Goal: Communication & Community: Answer question/provide support

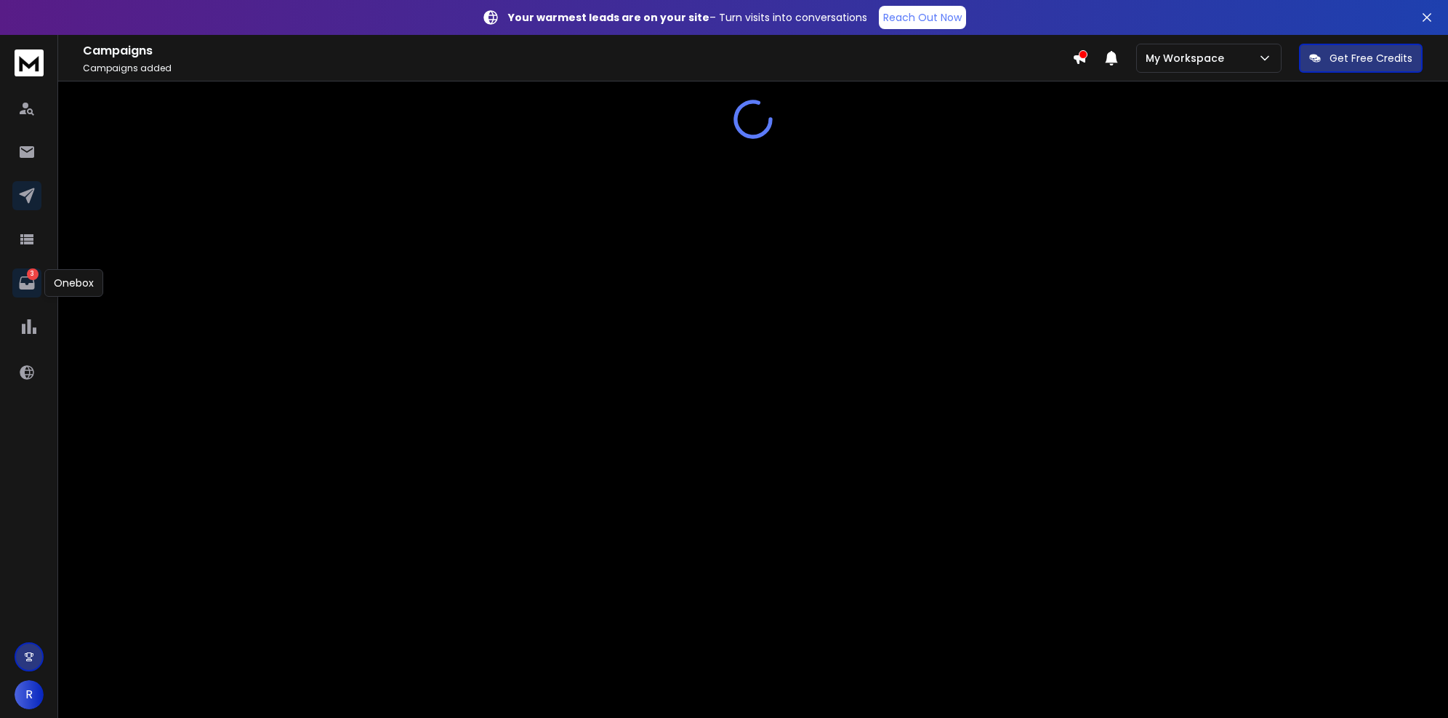
click at [17, 292] on link "3" at bounding box center [26, 282] width 29 height 29
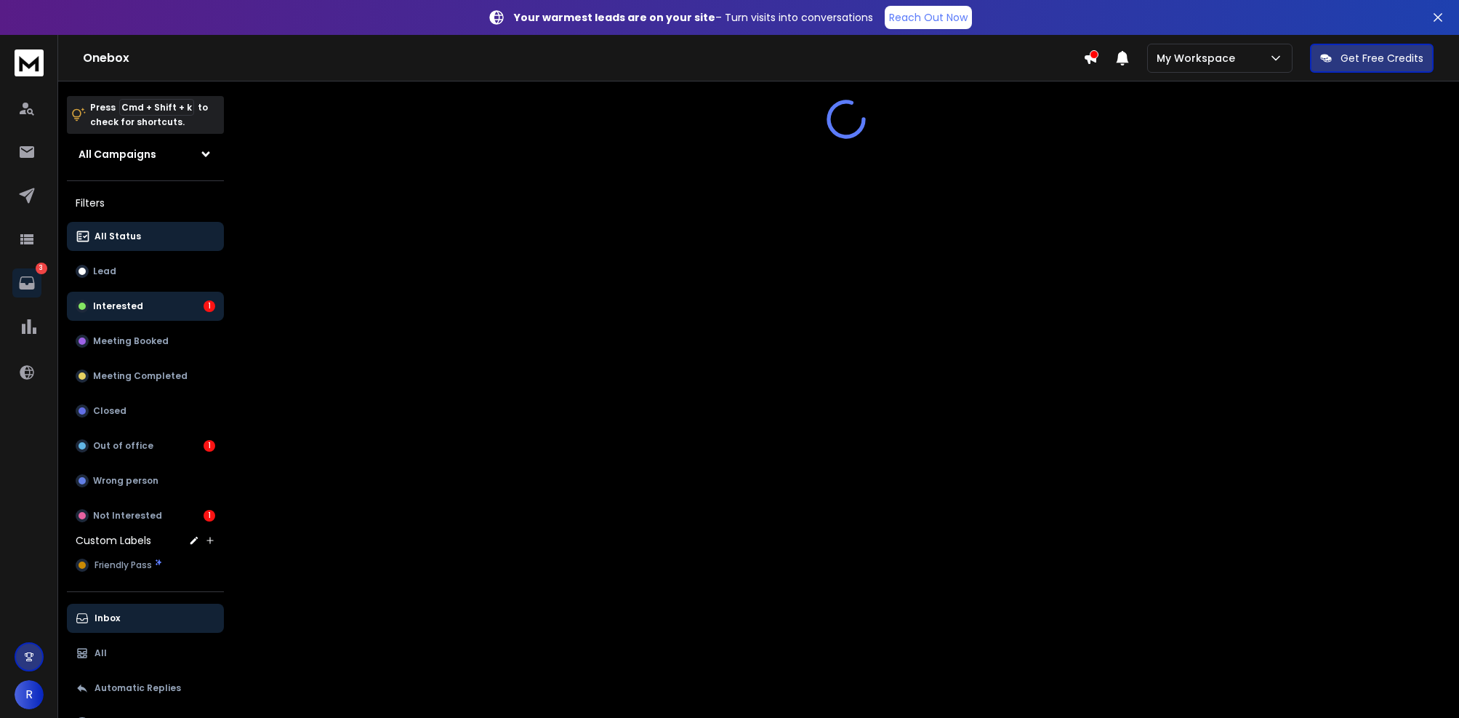
click at [160, 302] on button "Interested 1" at bounding box center [145, 306] width 157 height 29
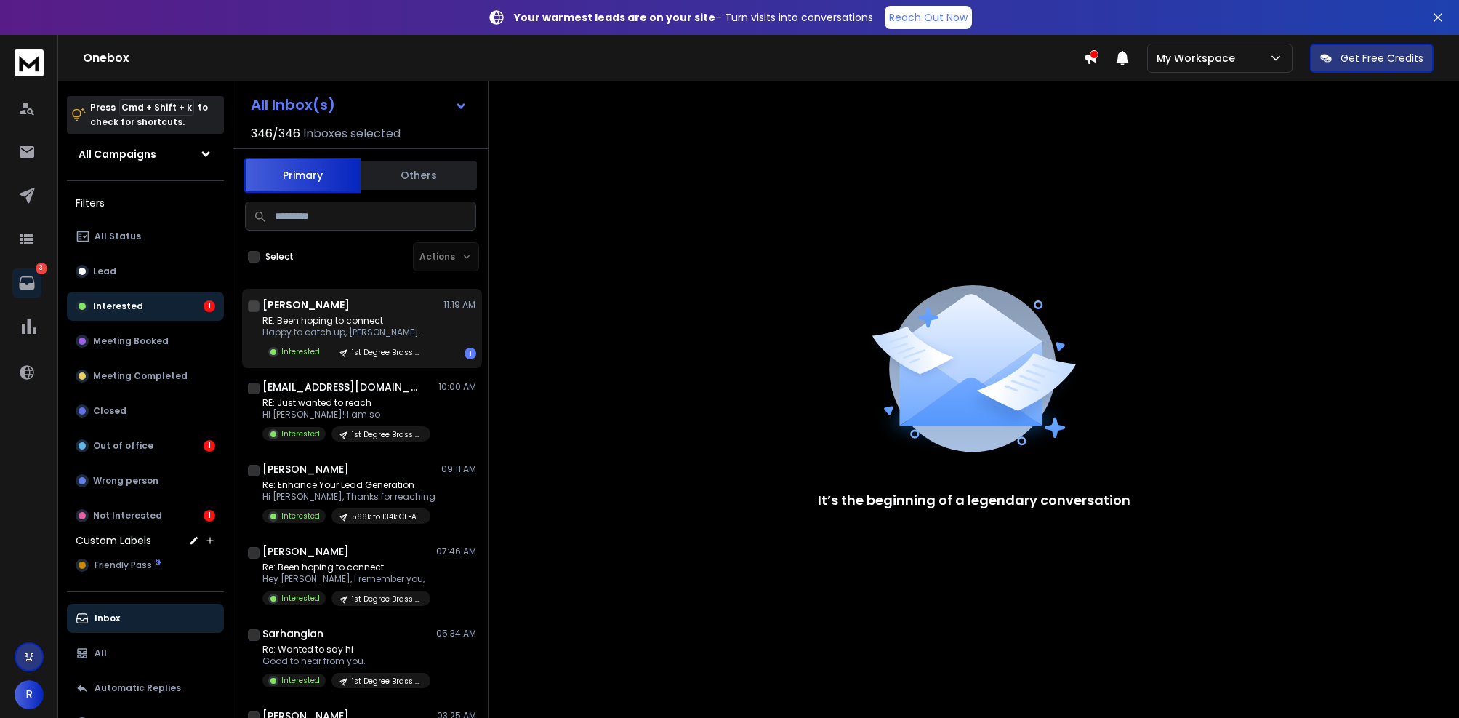
click at [419, 313] on div "Cindy Fields 11:19 AM RE: Been hoping to connect Happy to catch up, Rick. Inter…" at bounding box center [369, 328] width 214 height 62
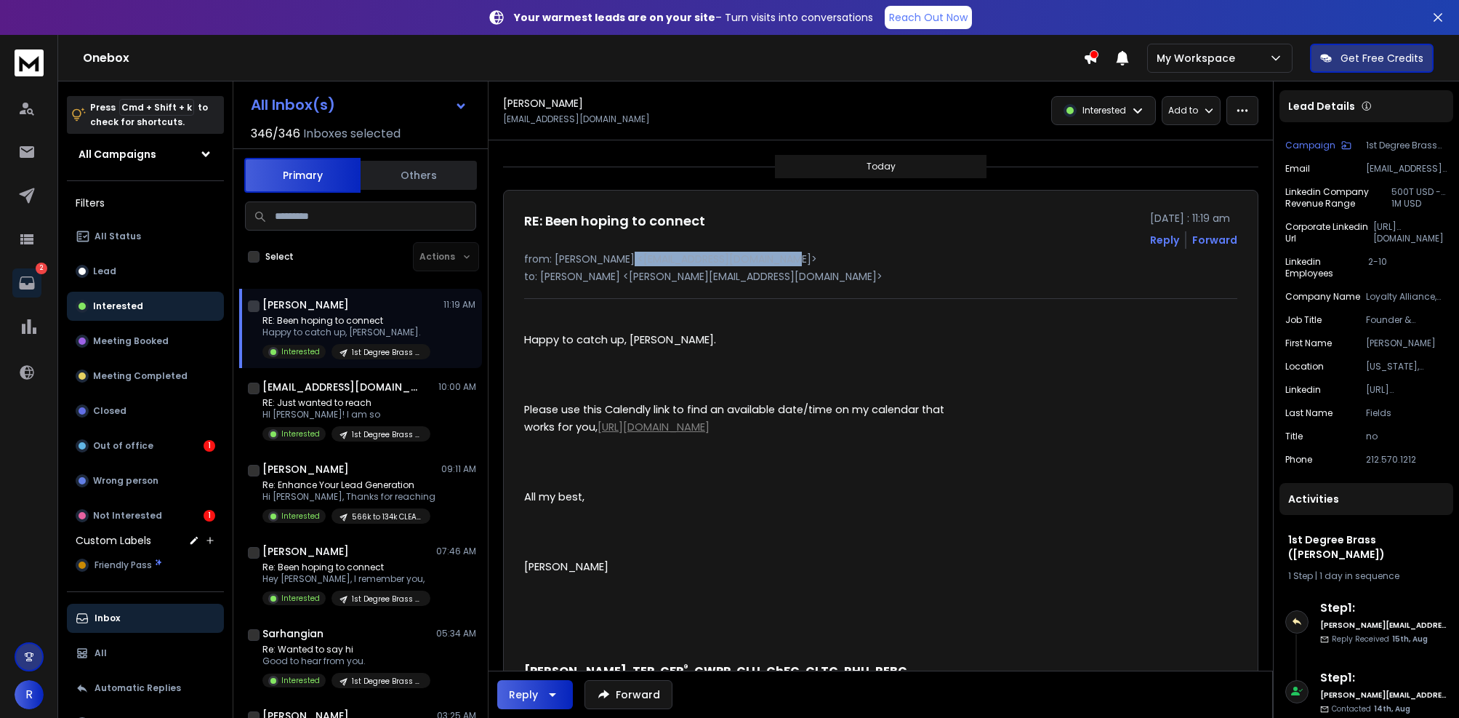
drag, startPoint x: 619, startPoint y: 257, endPoint x: 763, endPoint y: 254, distance: 144.0
click at [763, 254] on p "from: Cindy Fields <cfields@loyaltyalliance.com>" at bounding box center [880, 259] width 713 height 15
copy p "<cfields@loyaltyalliance.com"
click at [326, 316] on p "RE: Been hoping to connect" at bounding box center [346, 321] width 168 height 12
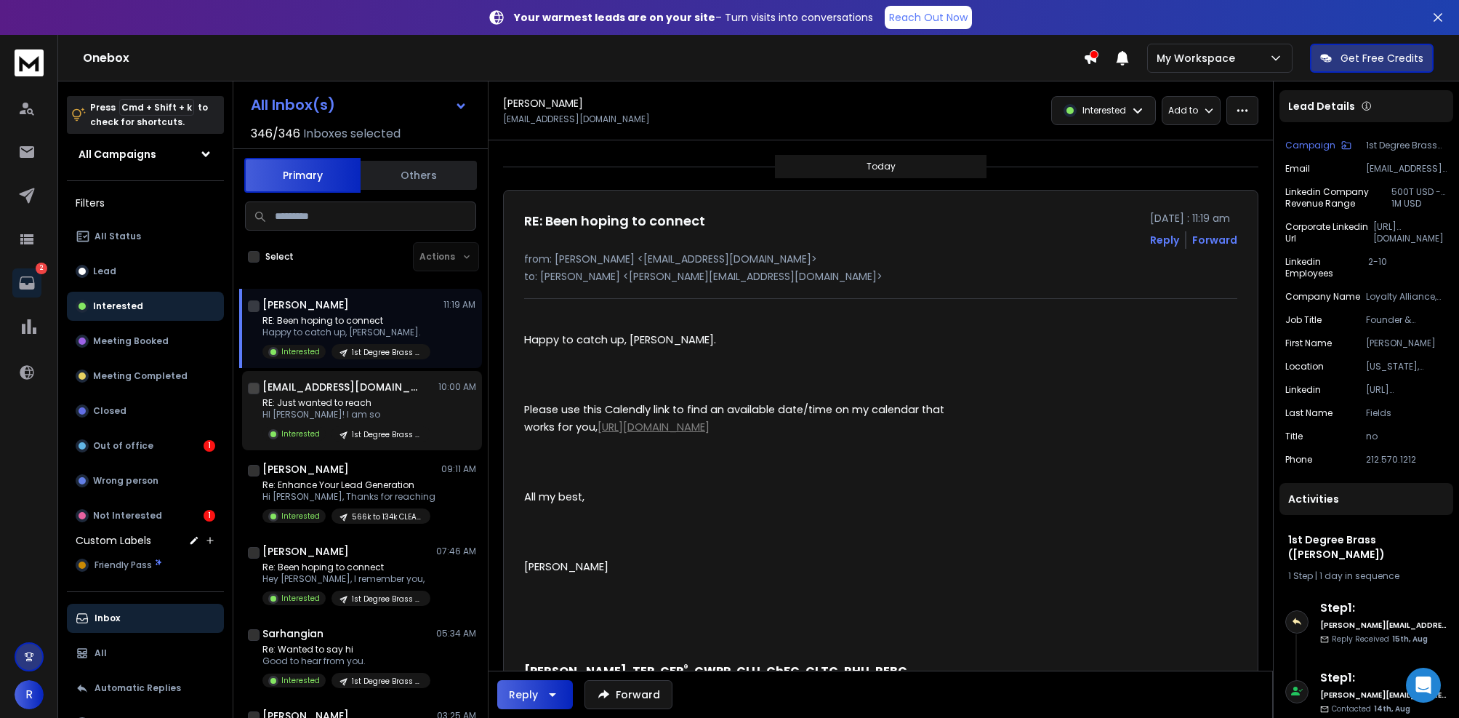
click at [379, 382] on h1 "[EMAIL_ADDRESS][DOMAIN_NAME]" at bounding box center [342, 386] width 160 height 15
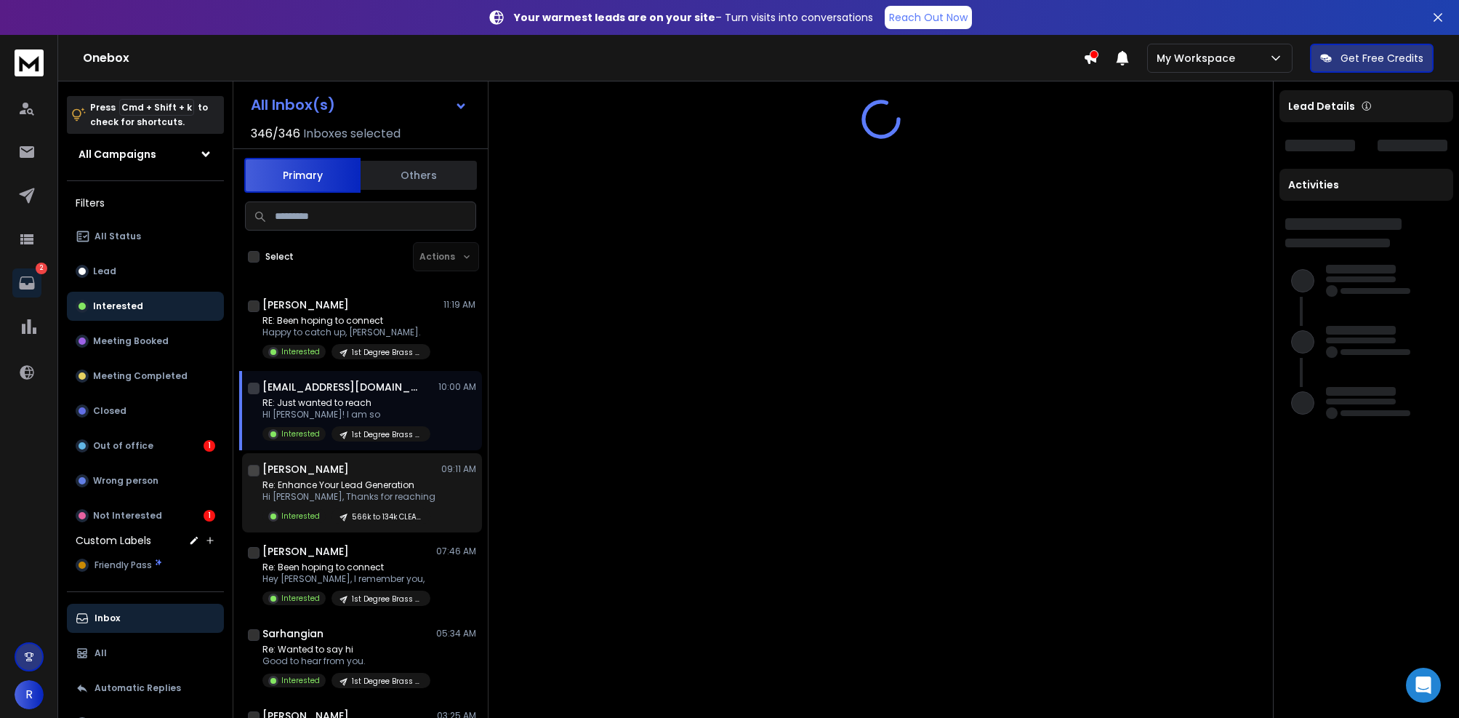
click at [343, 467] on h1 "[PERSON_NAME]" at bounding box center [305, 469] width 87 height 15
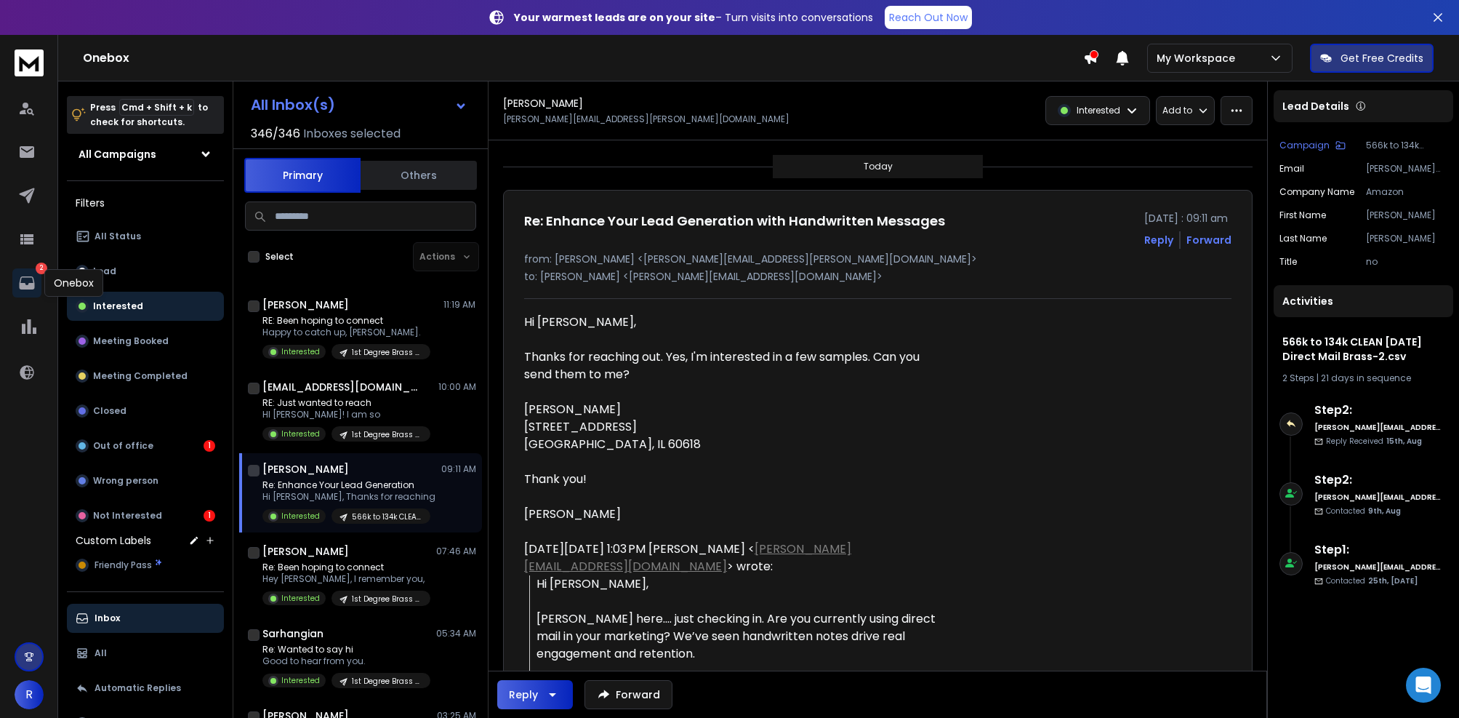
click at [28, 277] on icon at bounding box center [26, 282] width 15 height 13
click at [100, 433] on button "Out of office 1" at bounding box center [145, 445] width 157 height 29
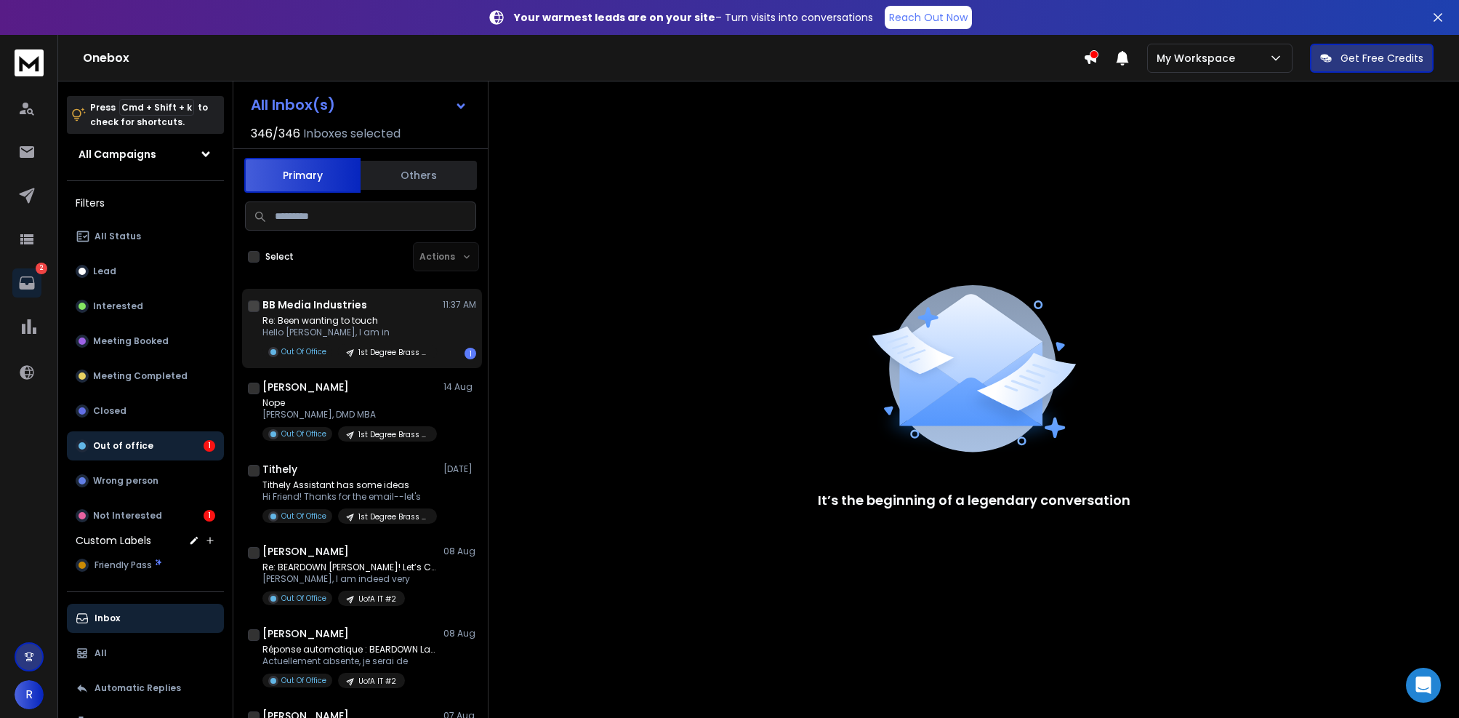
click at [397, 302] on div "BB Media Industries 11:37 AM" at bounding box center [369, 304] width 214 height 15
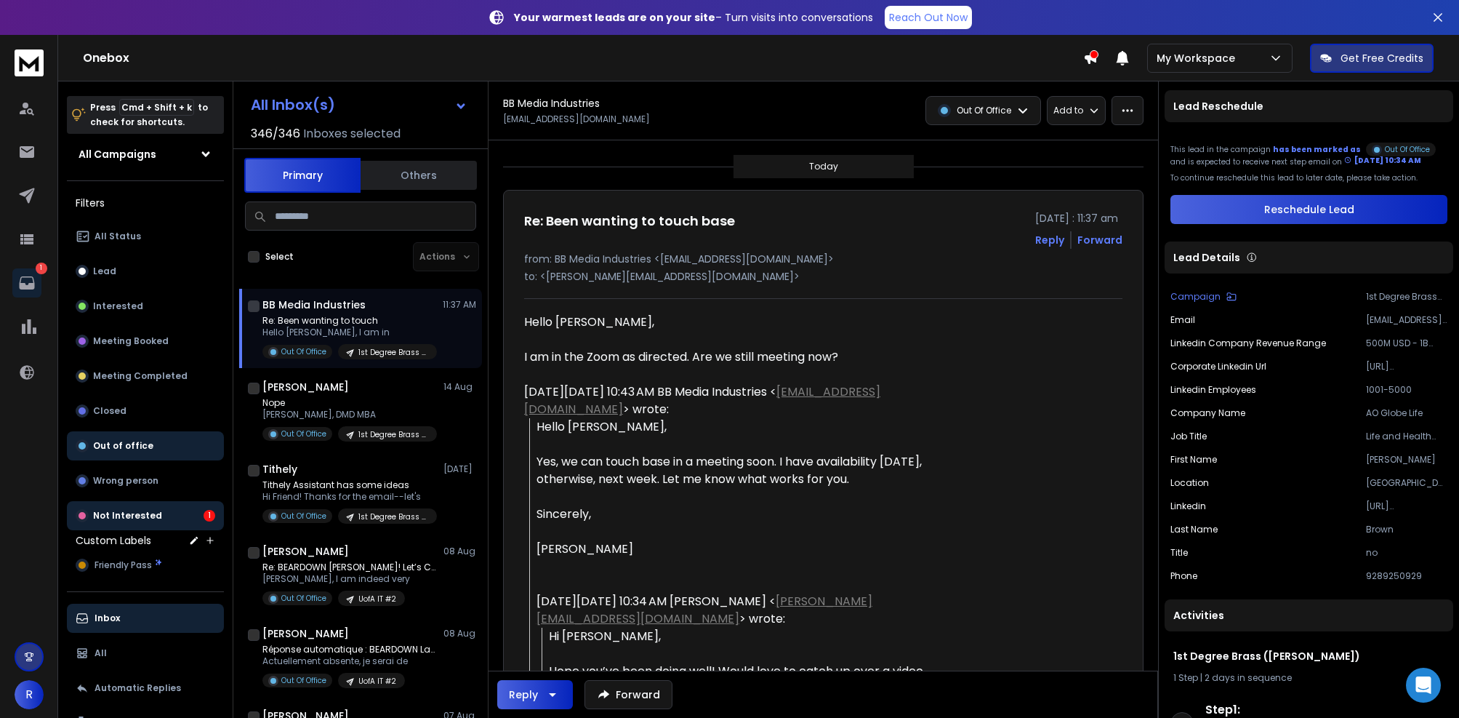
click at [141, 520] on p "Not Interested" at bounding box center [127, 516] width 69 height 12
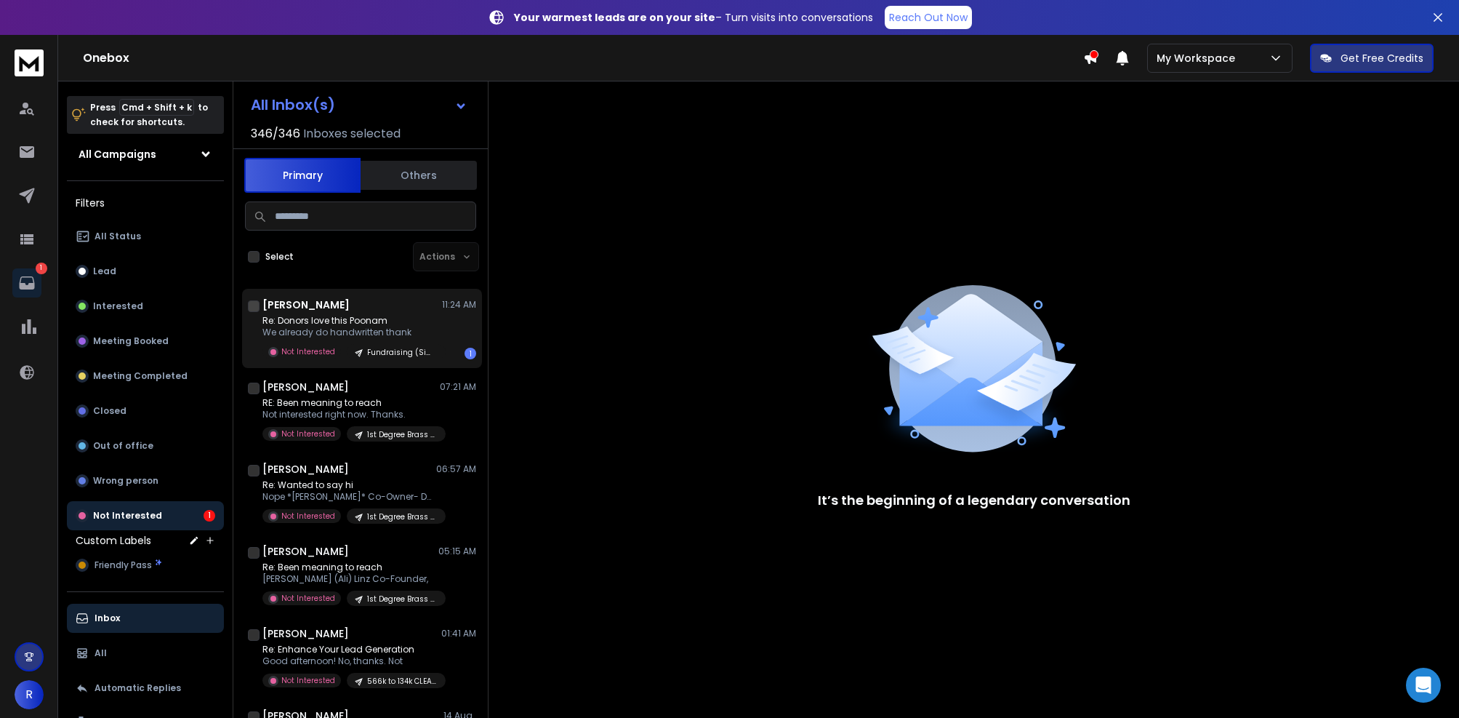
click at [347, 302] on div "Poonam Goyal 11:24 AM" at bounding box center [369, 304] width 214 height 15
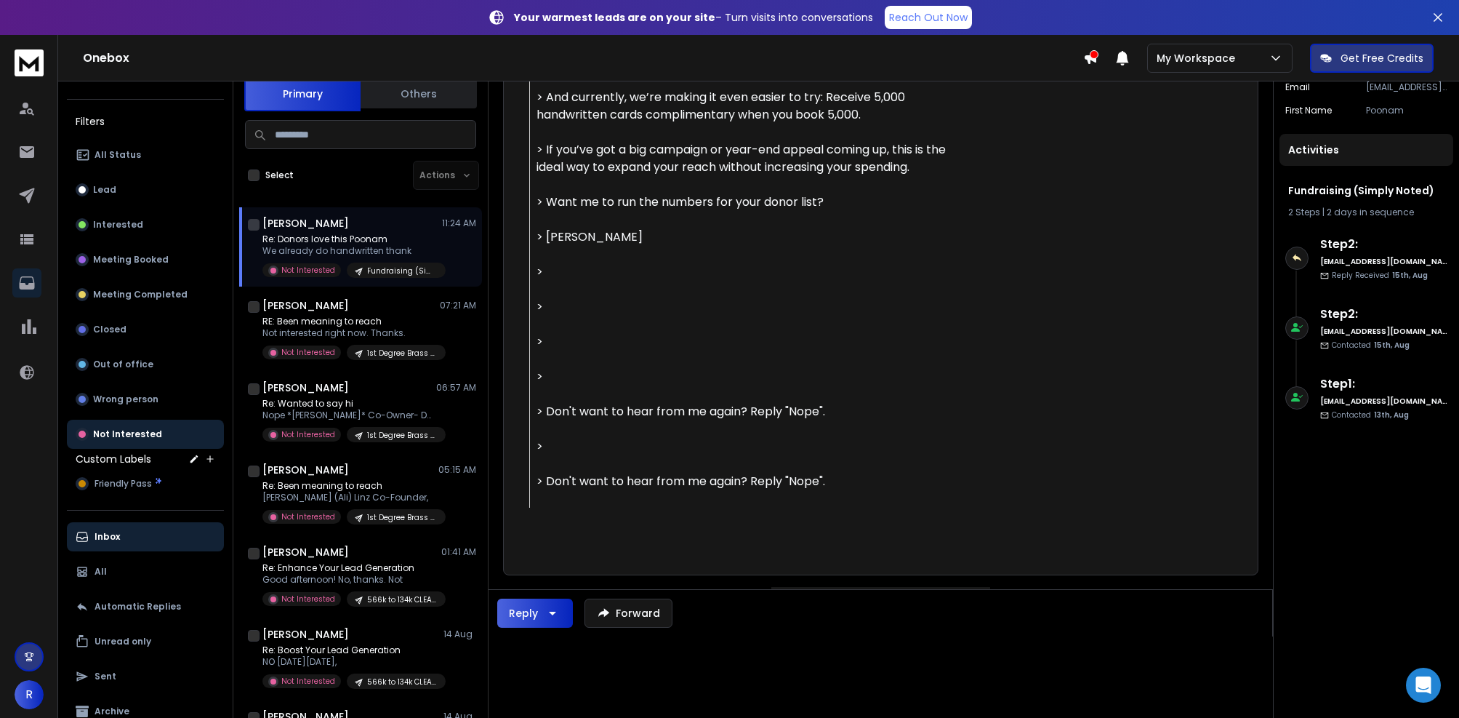
scroll to position [1125, 0]
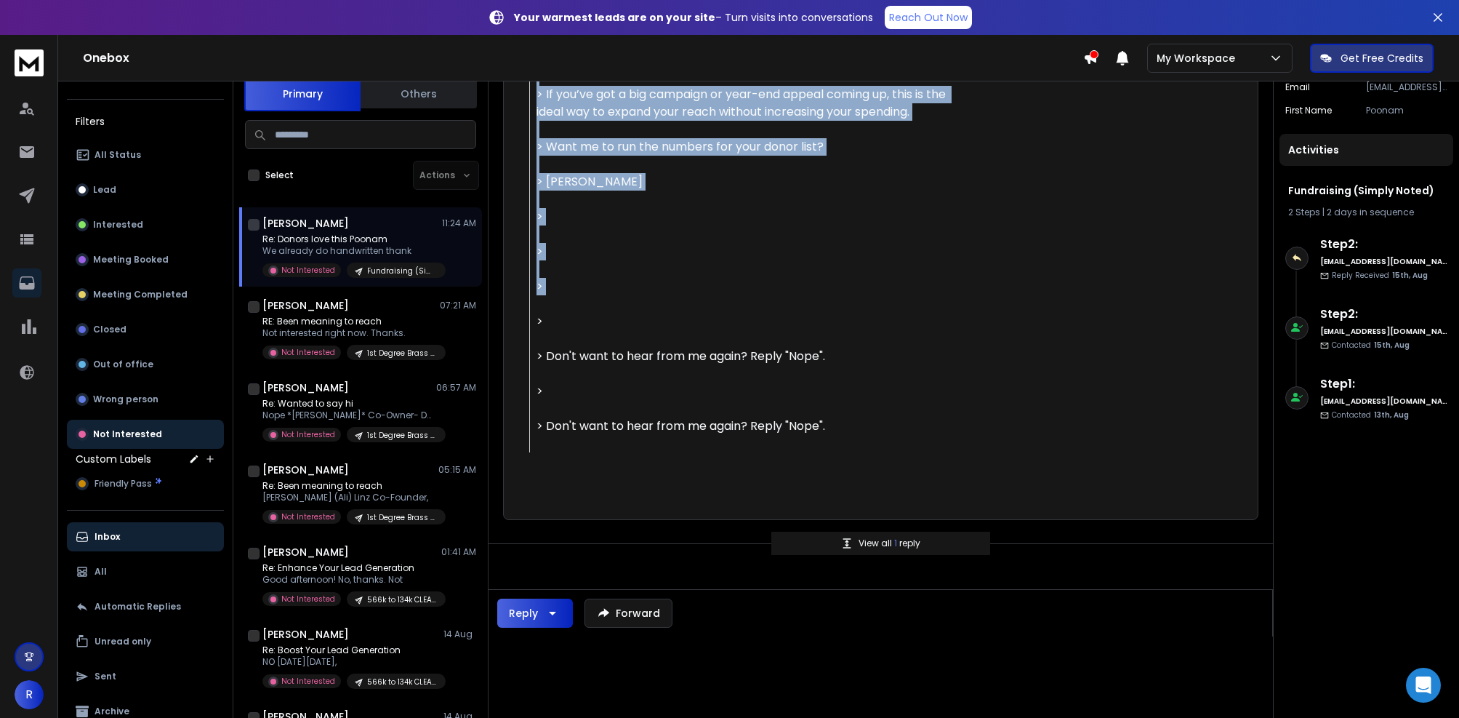
drag, startPoint x: 524, startPoint y: 321, endPoint x: 976, endPoint y: 305, distance: 452.4
copy div "We already do handwritten thank you notes. On Fri, Aug 15, 2025 at 11:22 AM Ric…"
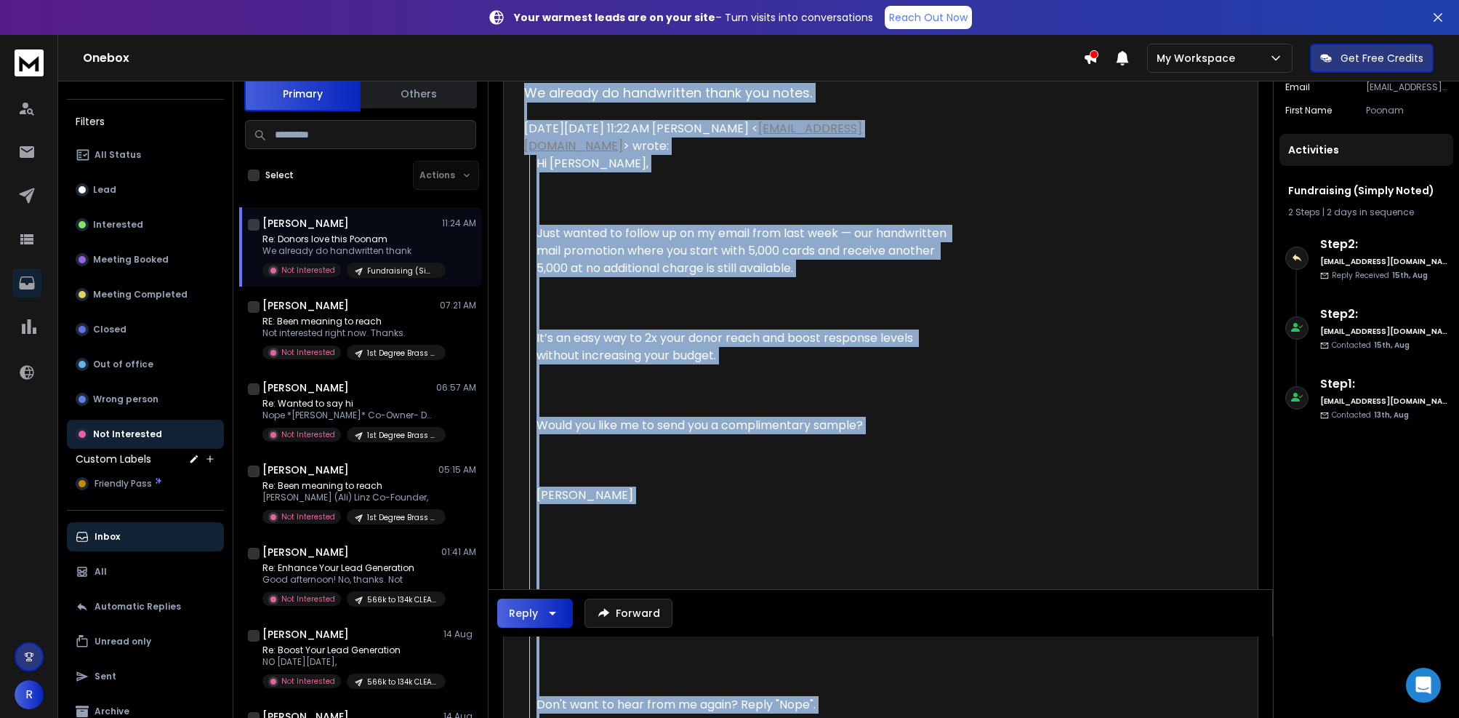
scroll to position [0, 0]
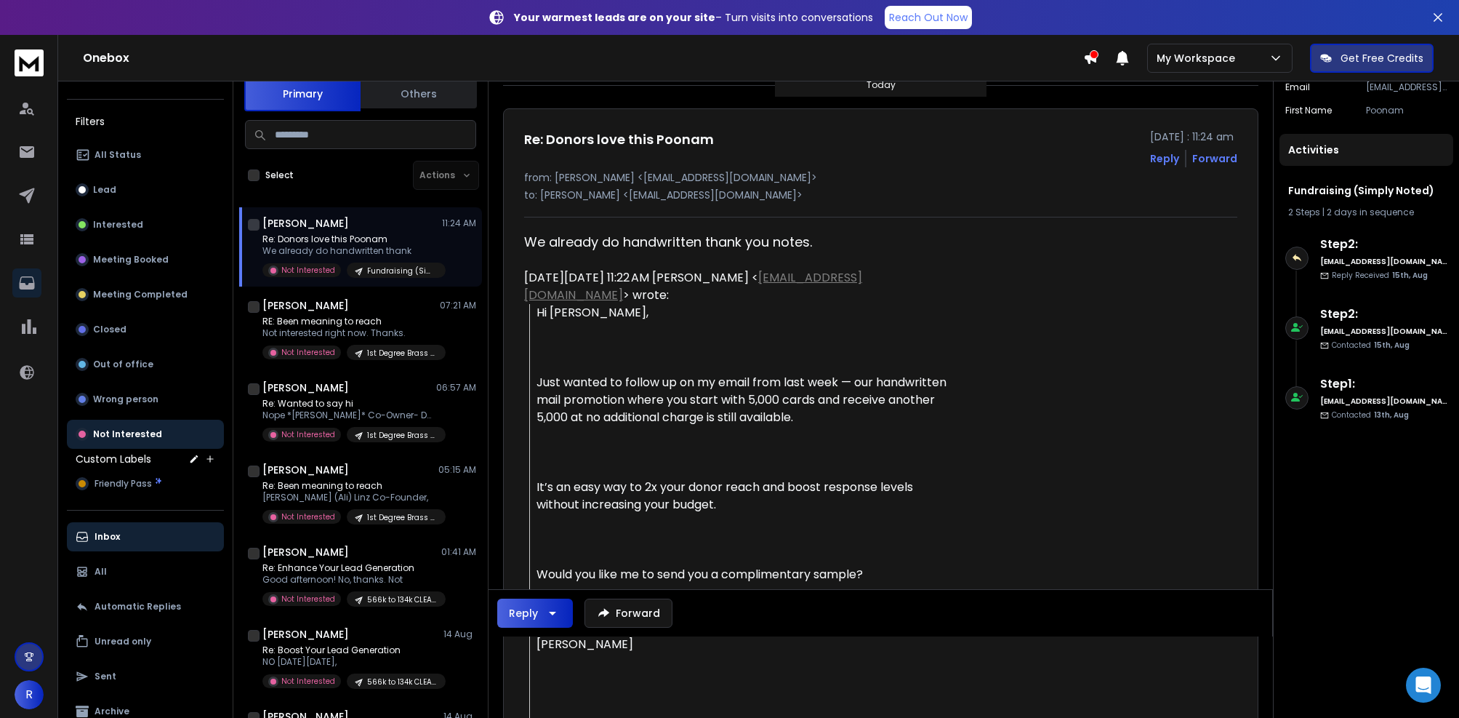
click at [1069, 189] on p "to: Rick Elmore <relmore@rickelmoreprospects.com>" at bounding box center [880, 195] width 713 height 15
click at [1206, 161] on div "Forward" at bounding box center [1214, 158] width 45 height 15
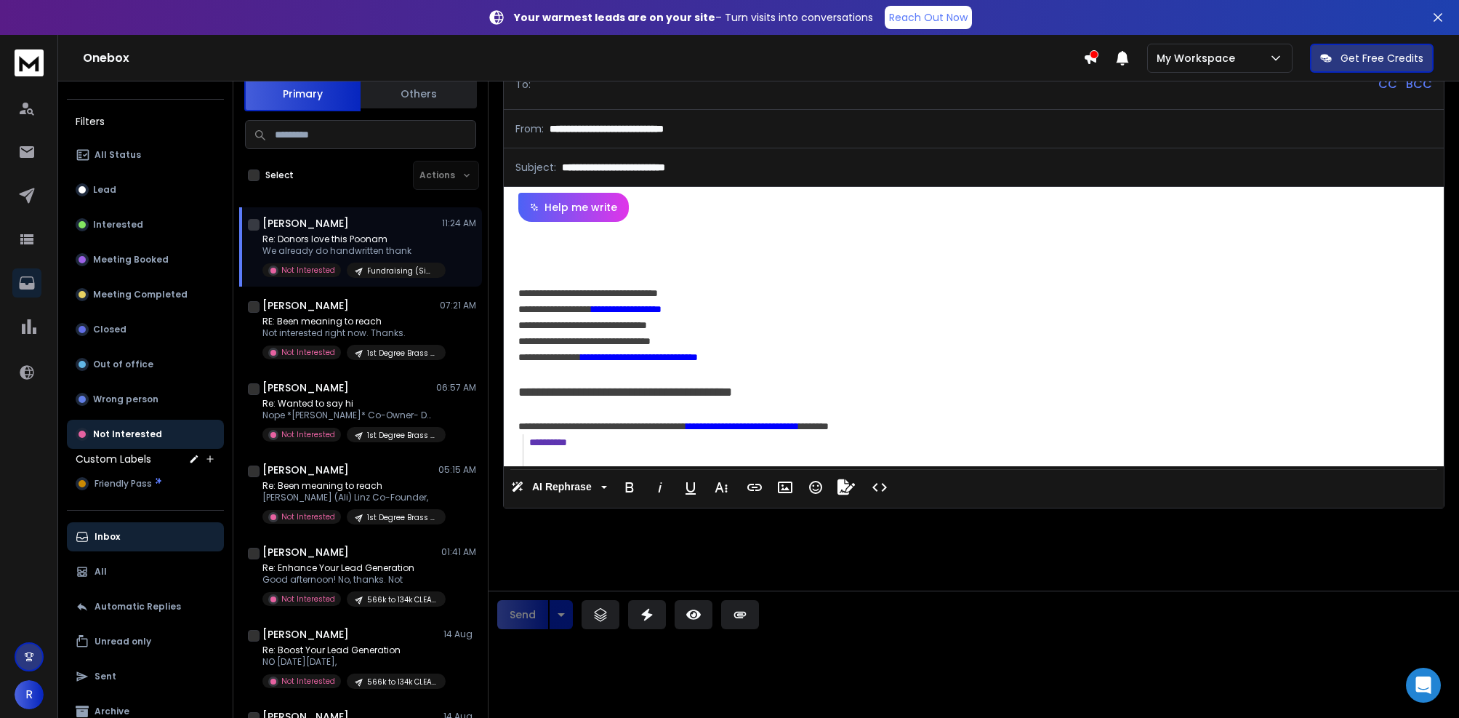
click at [638, 88] on input at bounding box center [588, 84] width 102 height 26
click at [574, 85] on input "****" at bounding box center [588, 84] width 102 height 26
type input "**********"
type input "*"
type input "**********"
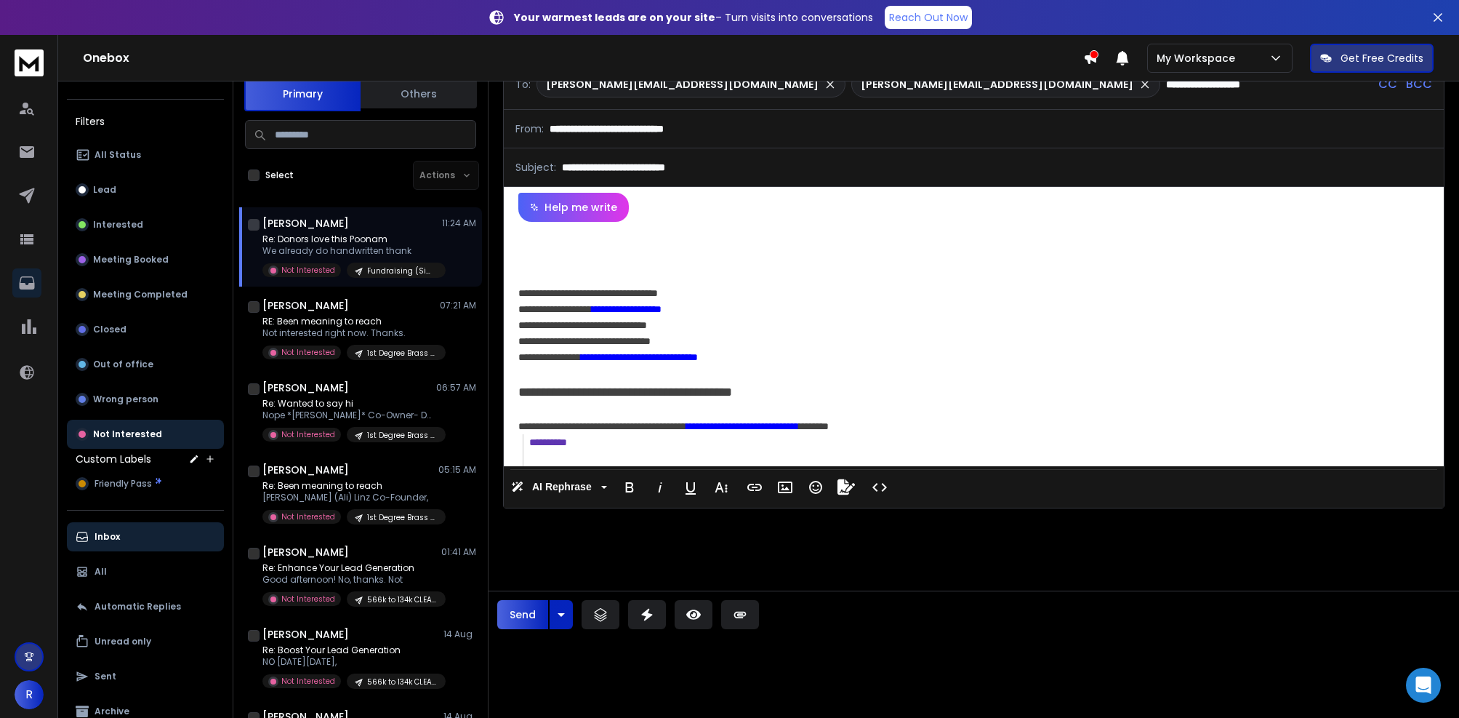
type input "**********"
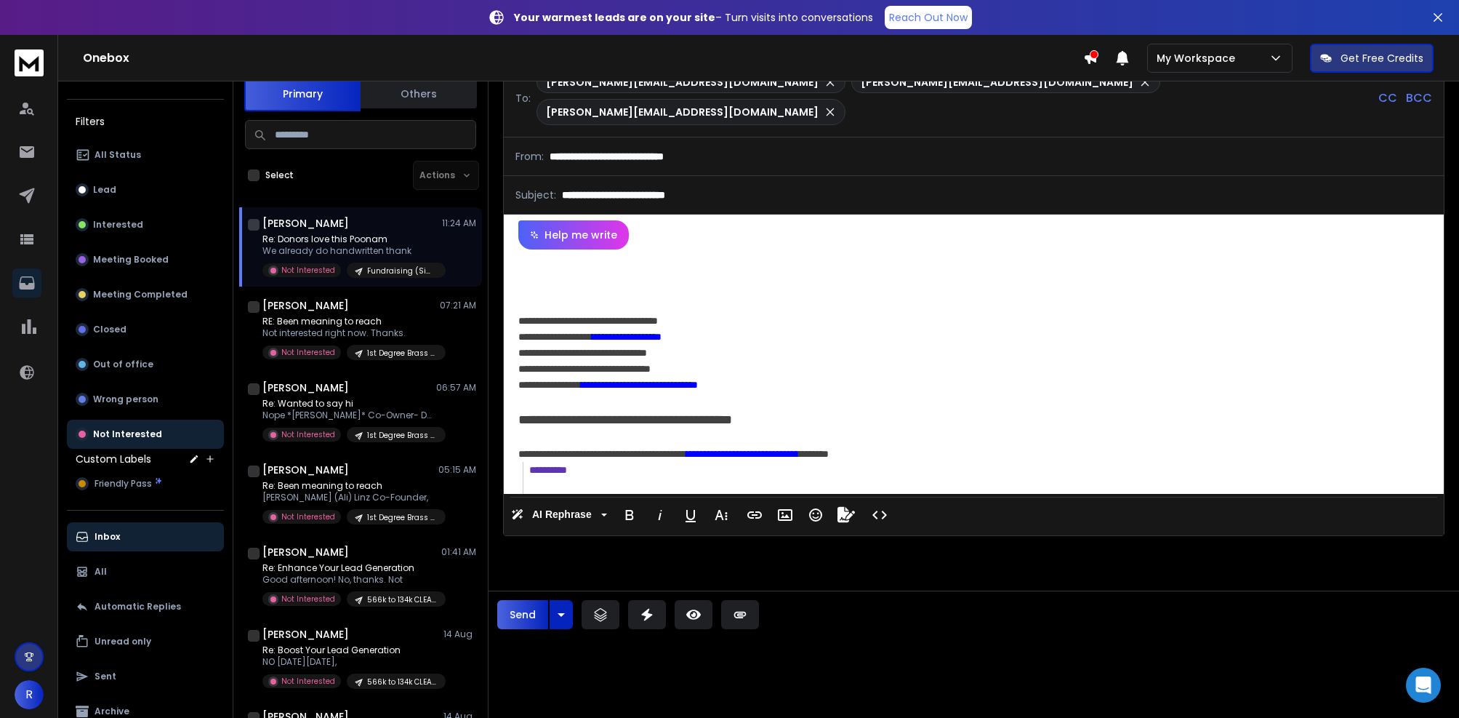
click at [530, 618] on button "Send" at bounding box center [522, 614] width 51 height 29
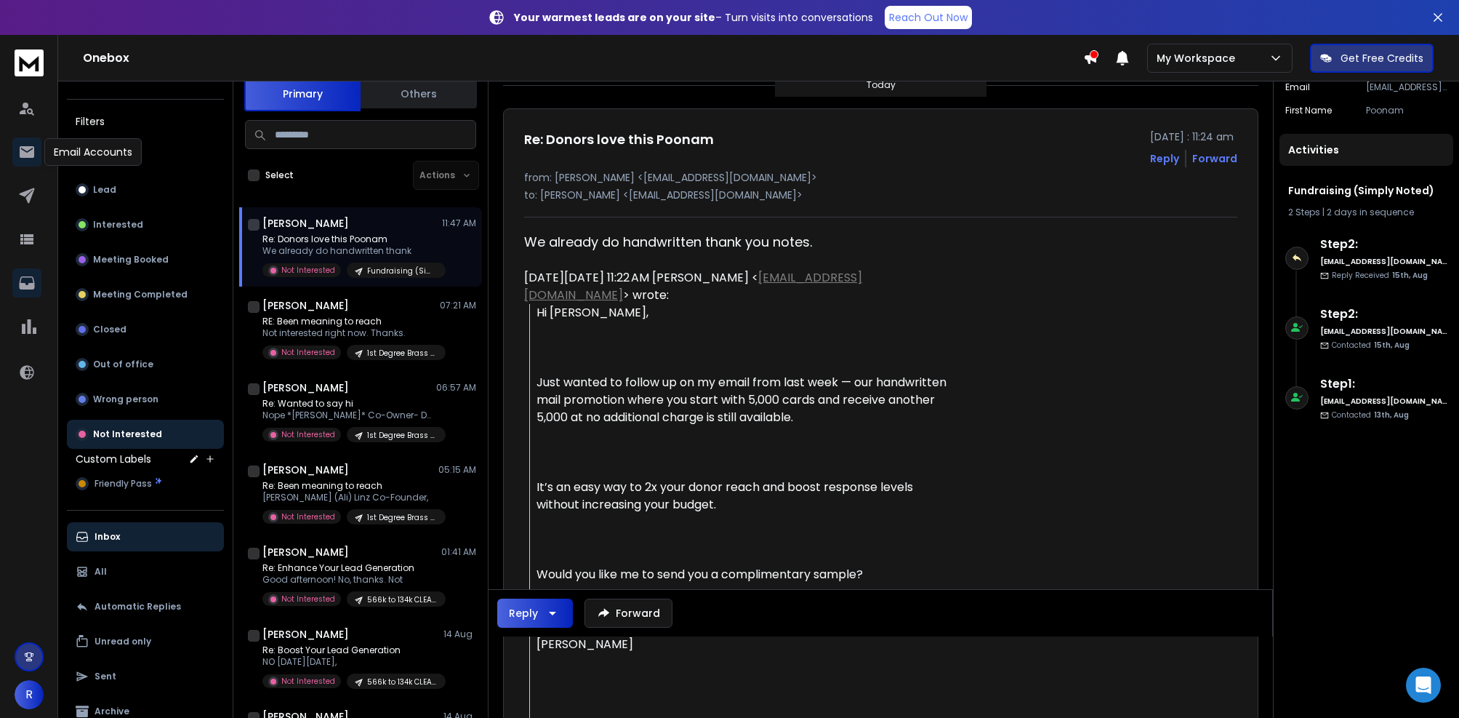
click at [16, 156] on link at bounding box center [26, 151] width 29 height 29
click at [25, 153] on icon at bounding box center [27, 152] width 15 height 12
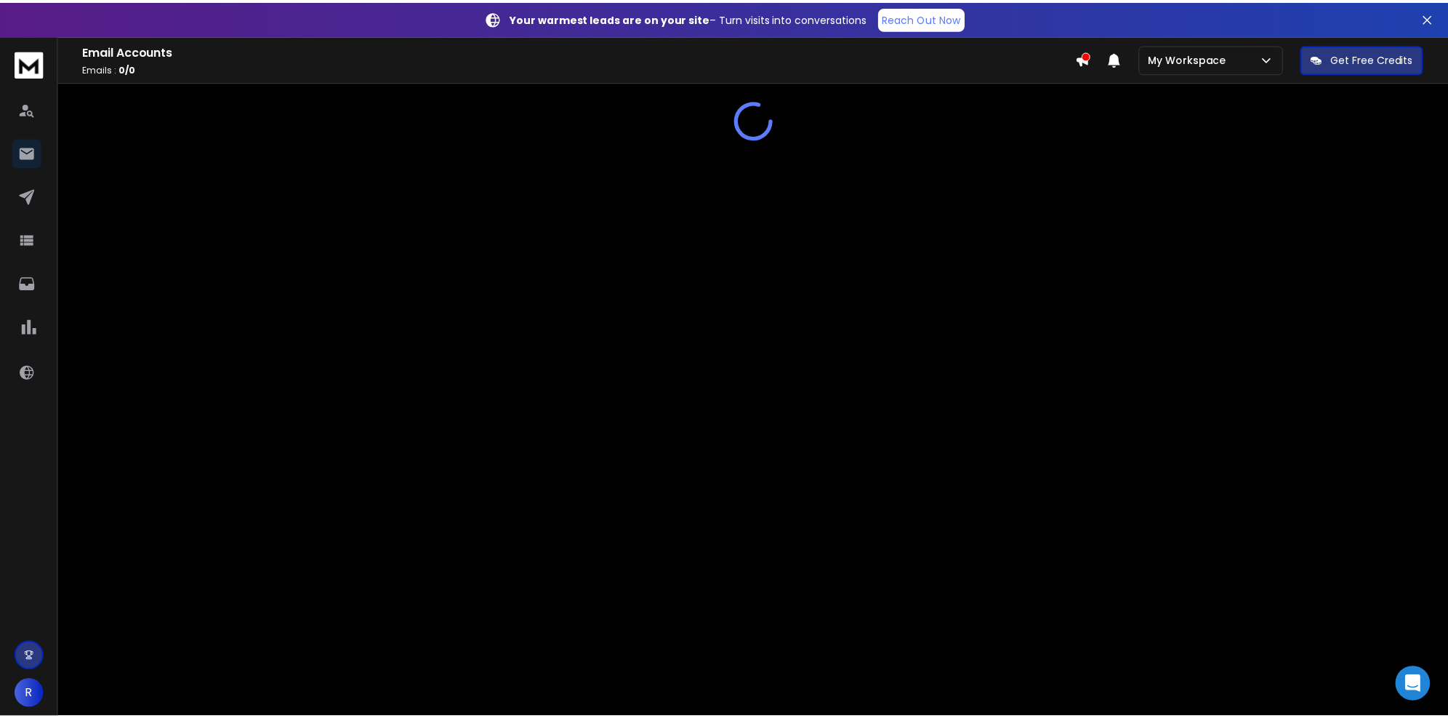
scroll to position [35, 0]
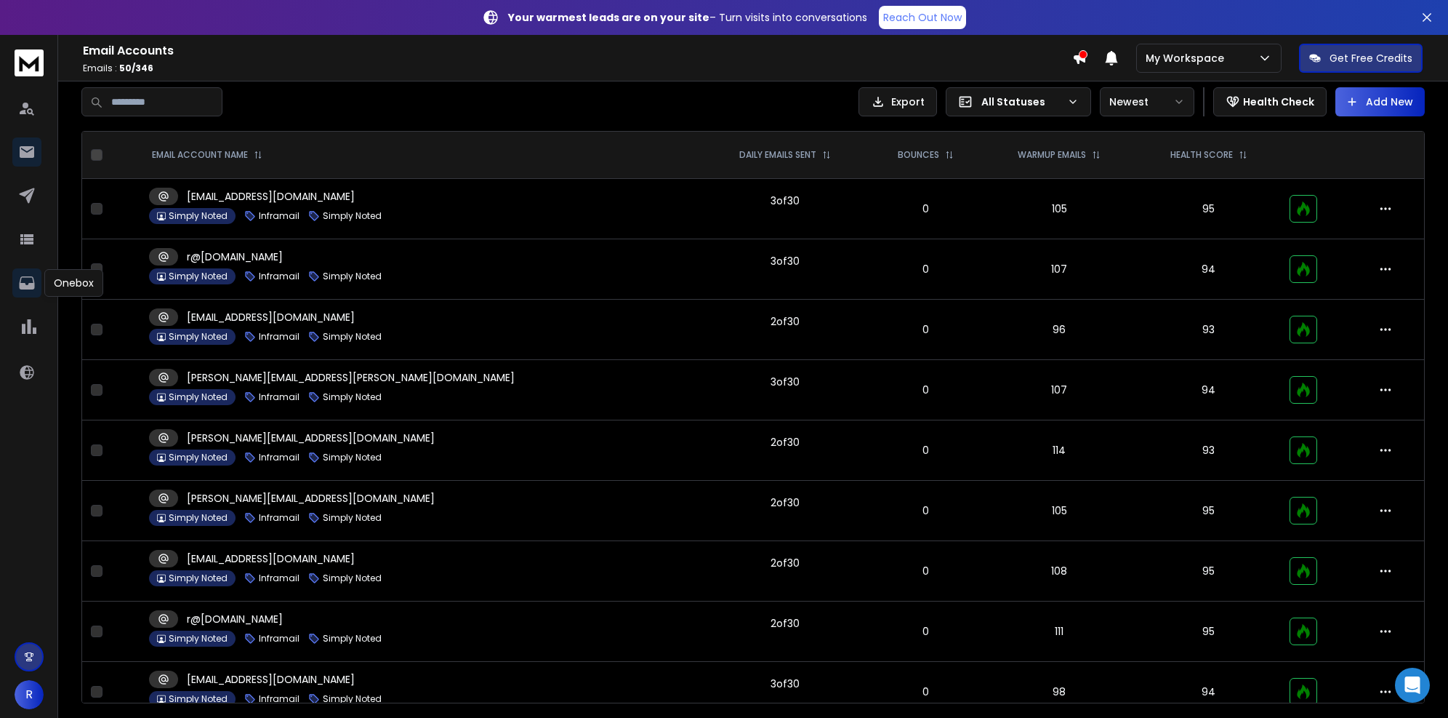
click at [36, 283] on link at bounding box center [26, 282] width 29 height 29
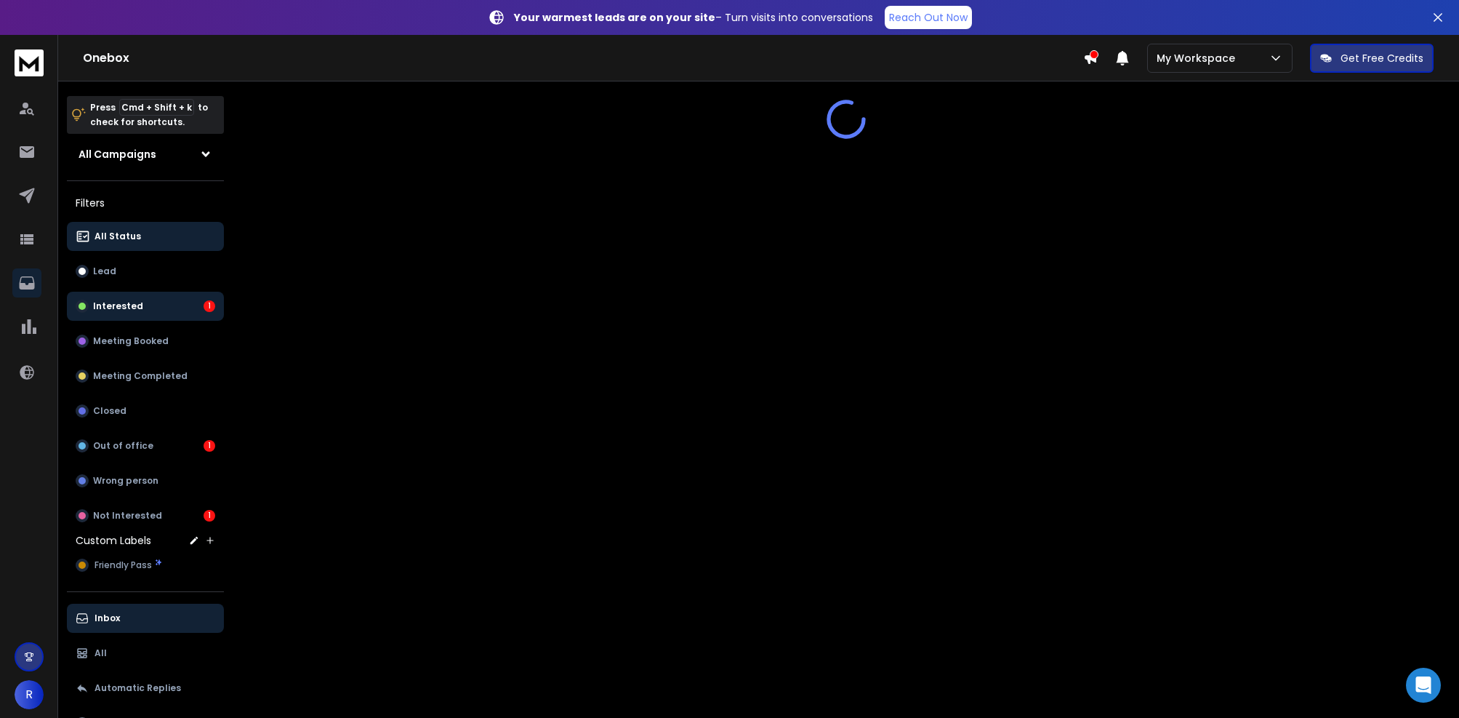
click at [156, 311] on button "Interested 1" at bounding box center [145, 306] width 157 height 29
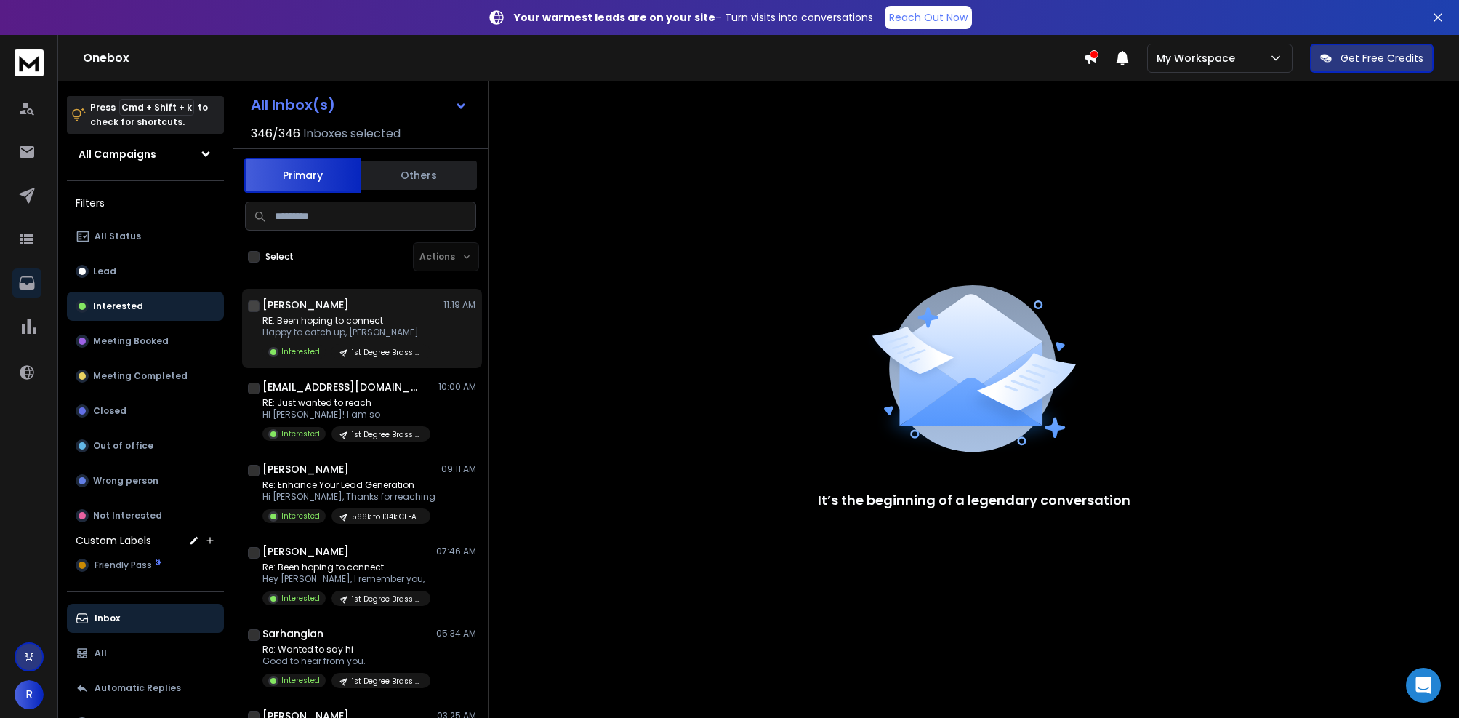
click at [374, 325] on p "RE: Been hoping to connect" at bounding box center [346, 321] width 168 height 12
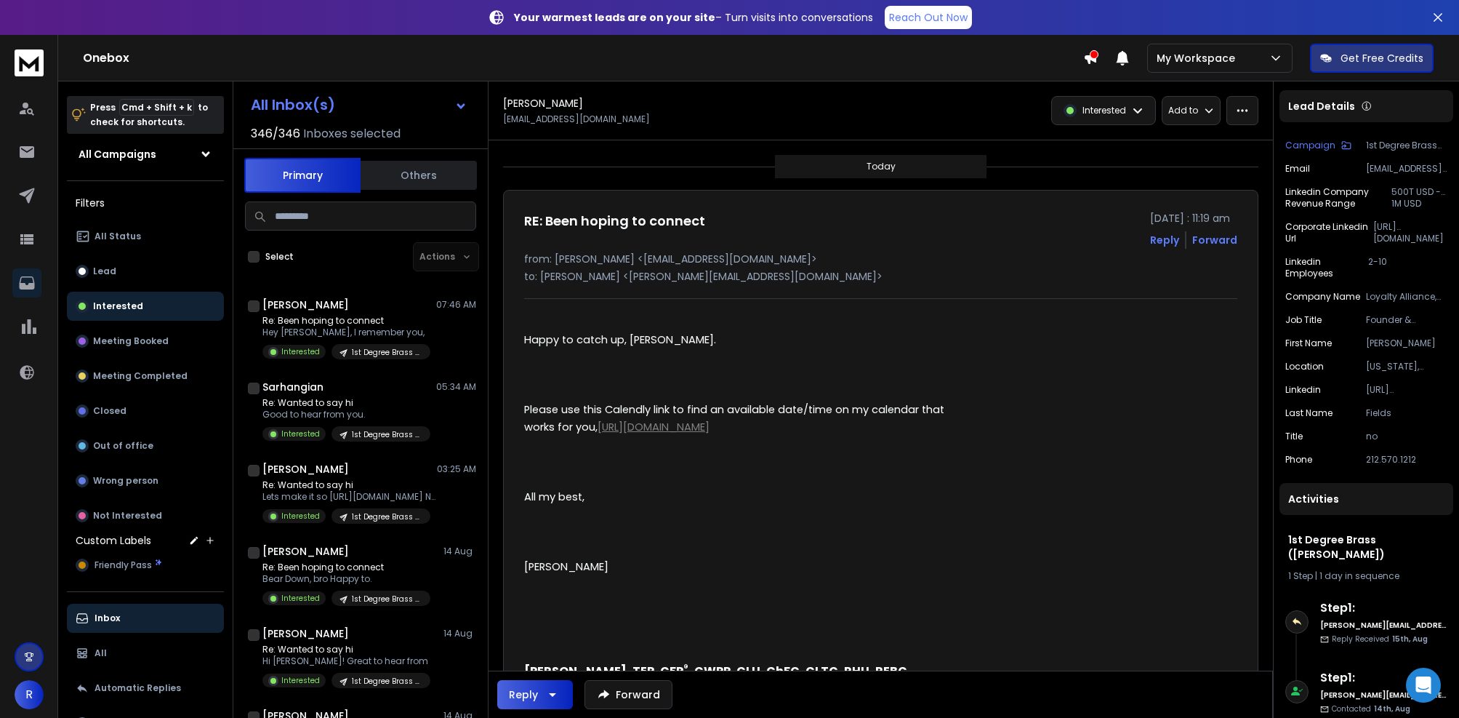
scroll to position [353, 0]
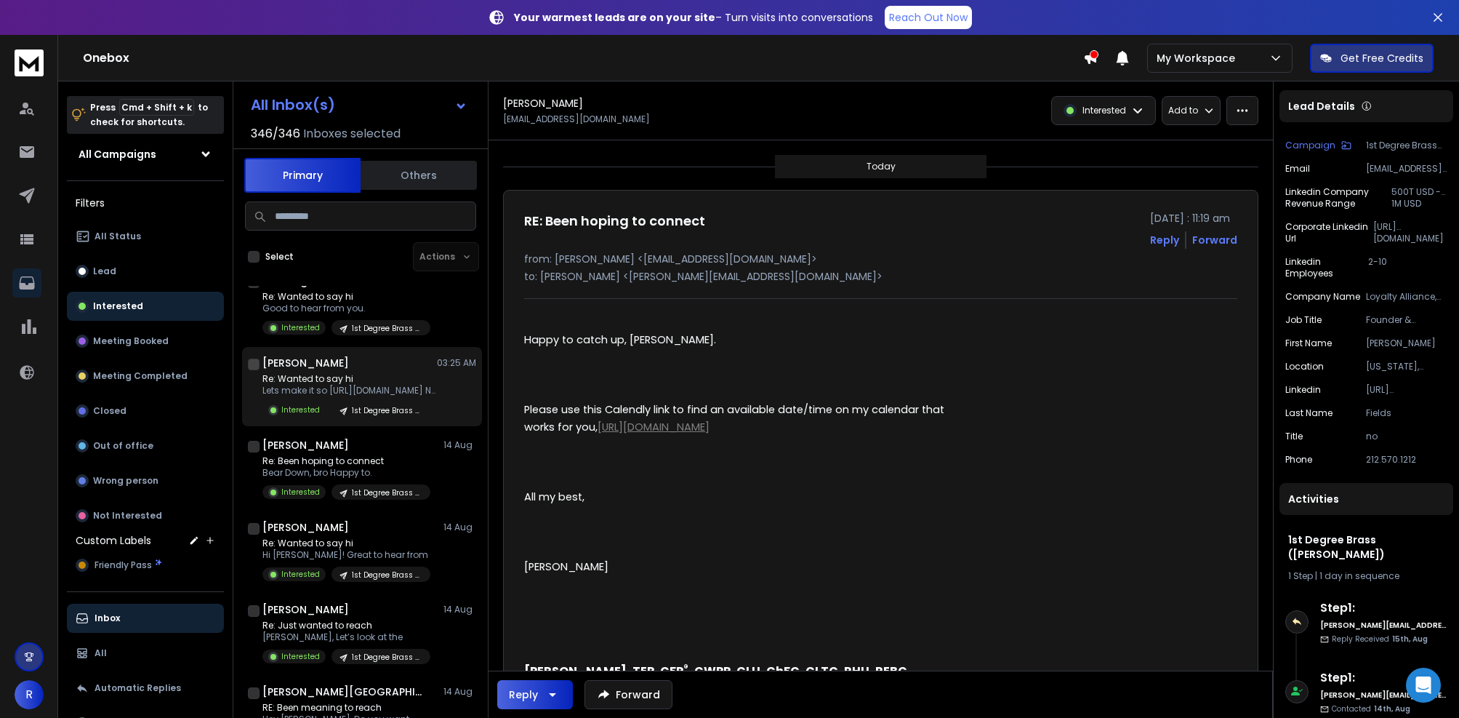
click at [379, 374] on p "Re: Wanted to say hi" at bounding box center [349, 379] width 174 height 12
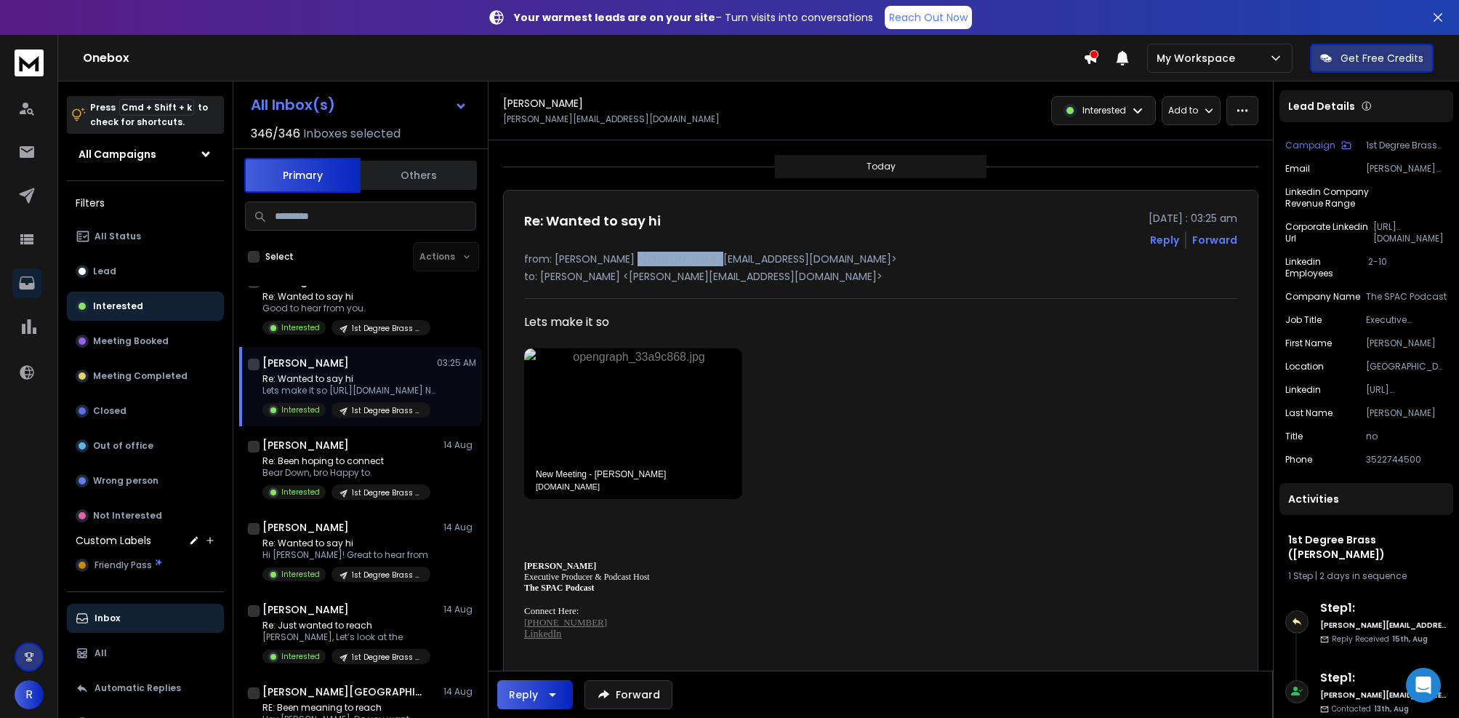
drag, startPoint x: 632, startPoint y: 258, endPoint x: 712, endPoint y: 257, distance: 80.7
click at [712, 257] on p "from: Joshua Wilson <joshua@thespacpodcast.com>" at bounding box center [880, 259] width 713 height 15
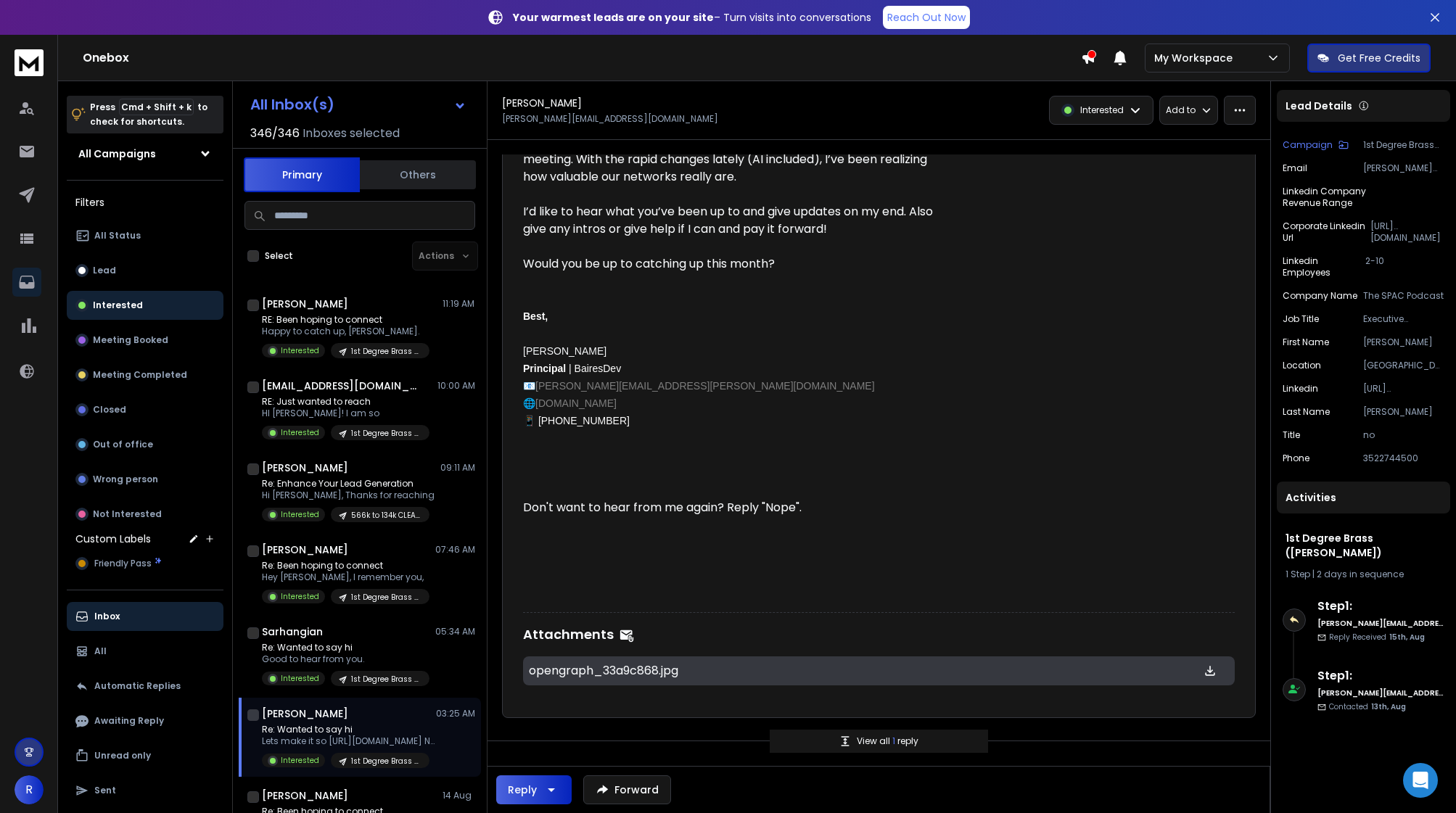
scroll to position [0, 0]
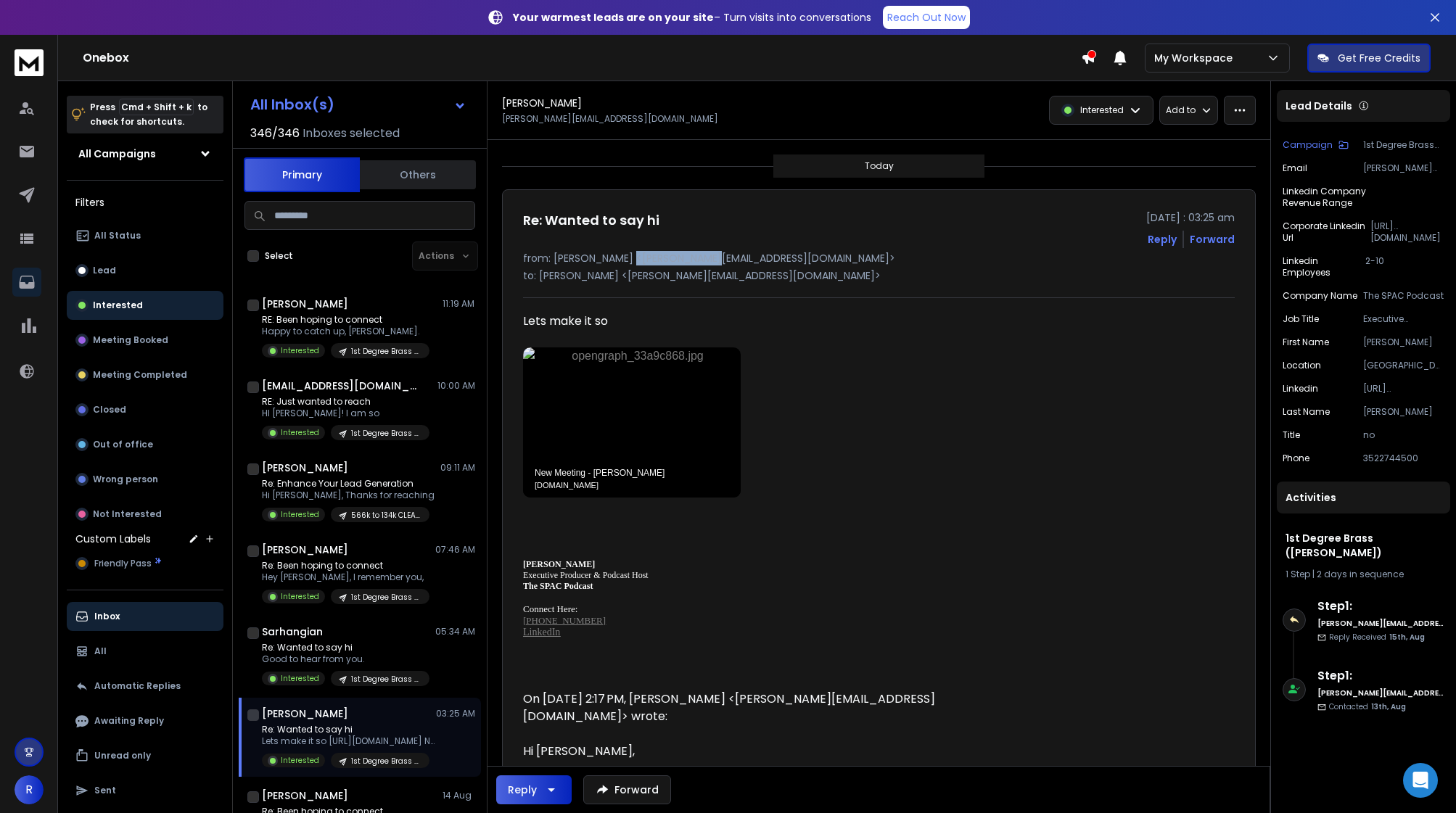
click at [143, 310] on button "Interested" at bounding box center [145, 305] width 157 height 29
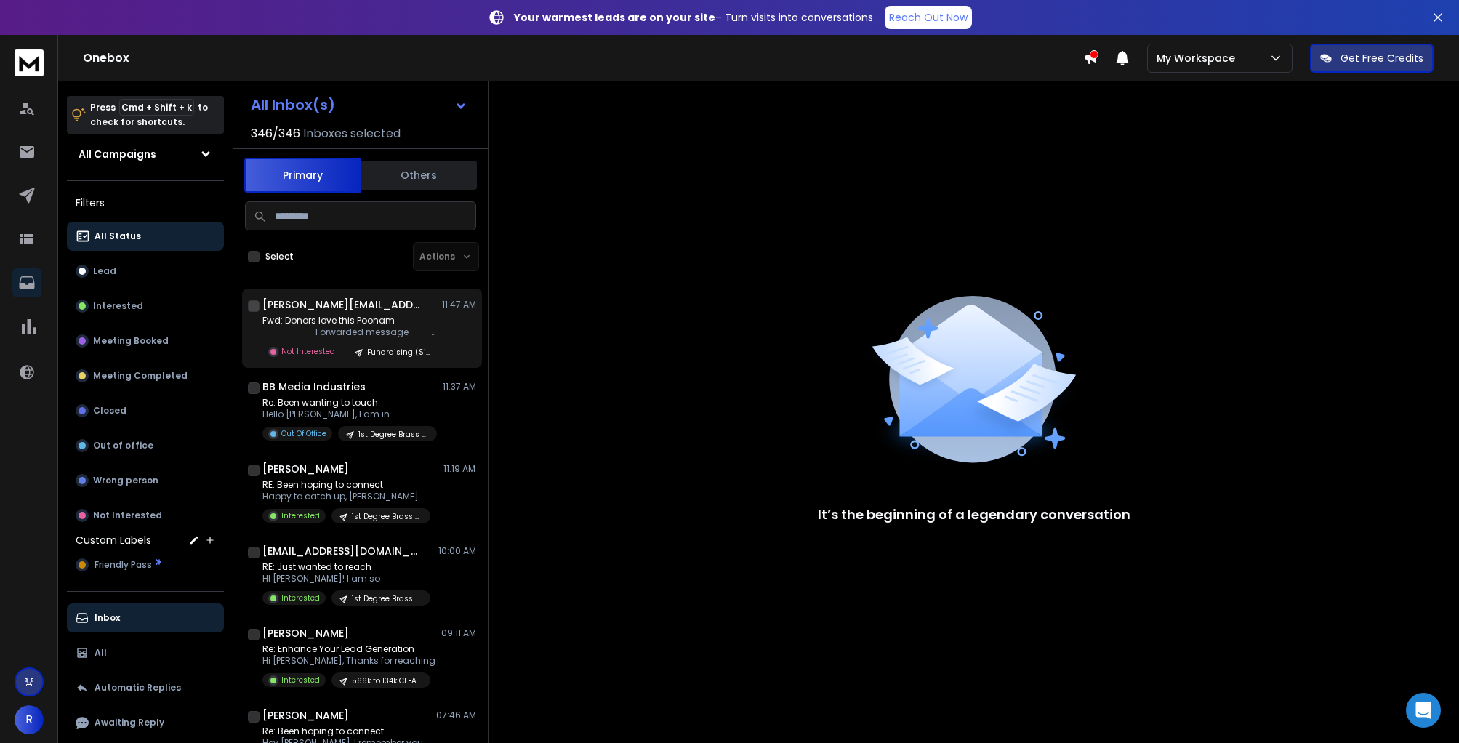
click at [340, 310] on h1 "[PERSON_NAME][EMAIL_ADDRESS][DOMAIN_NAME] +2" at bounding box center [342, 304] width 160 height 15
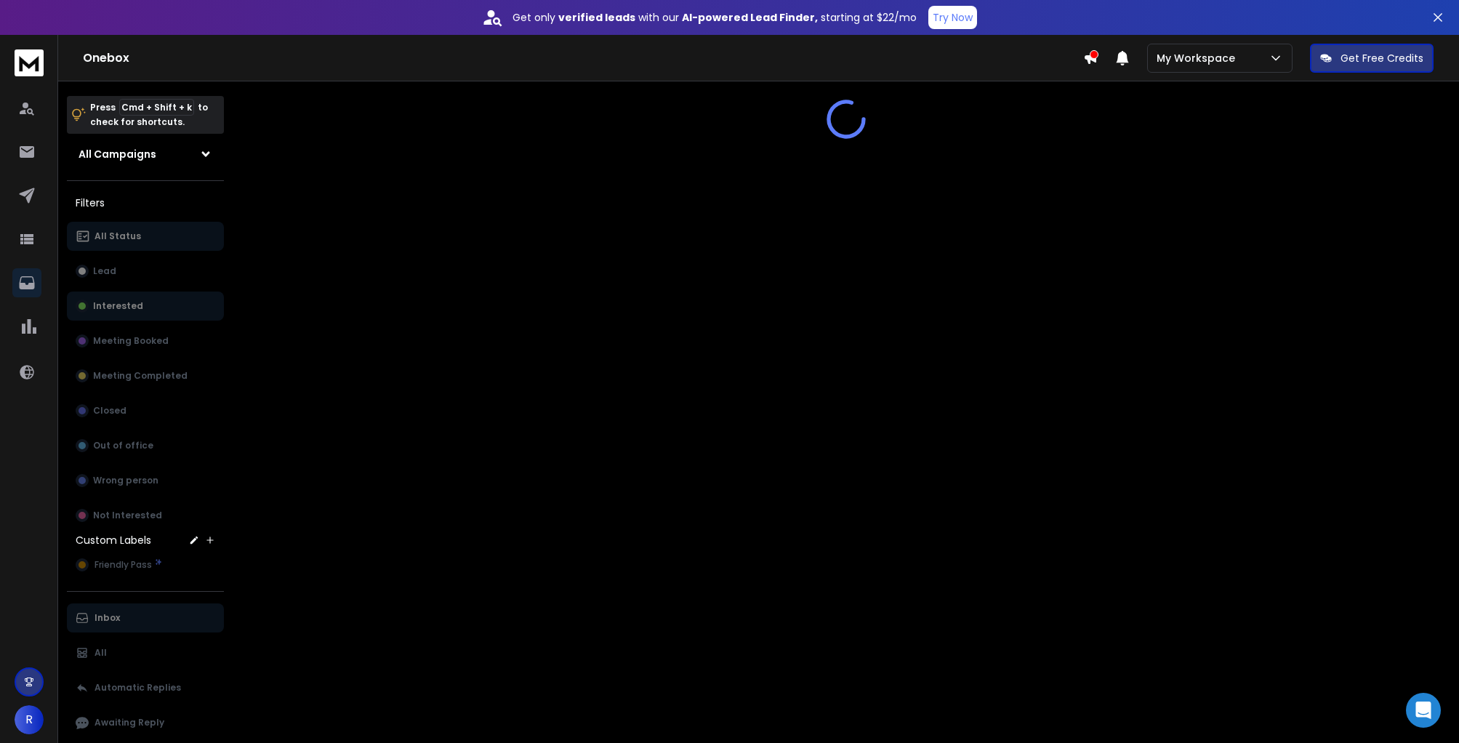
click at [125, 305] on div "All Status Lead Interested Meeting Booked Meeting Completed Closed Out of offic…" at bounding box center [145, 376] width 157 height 308
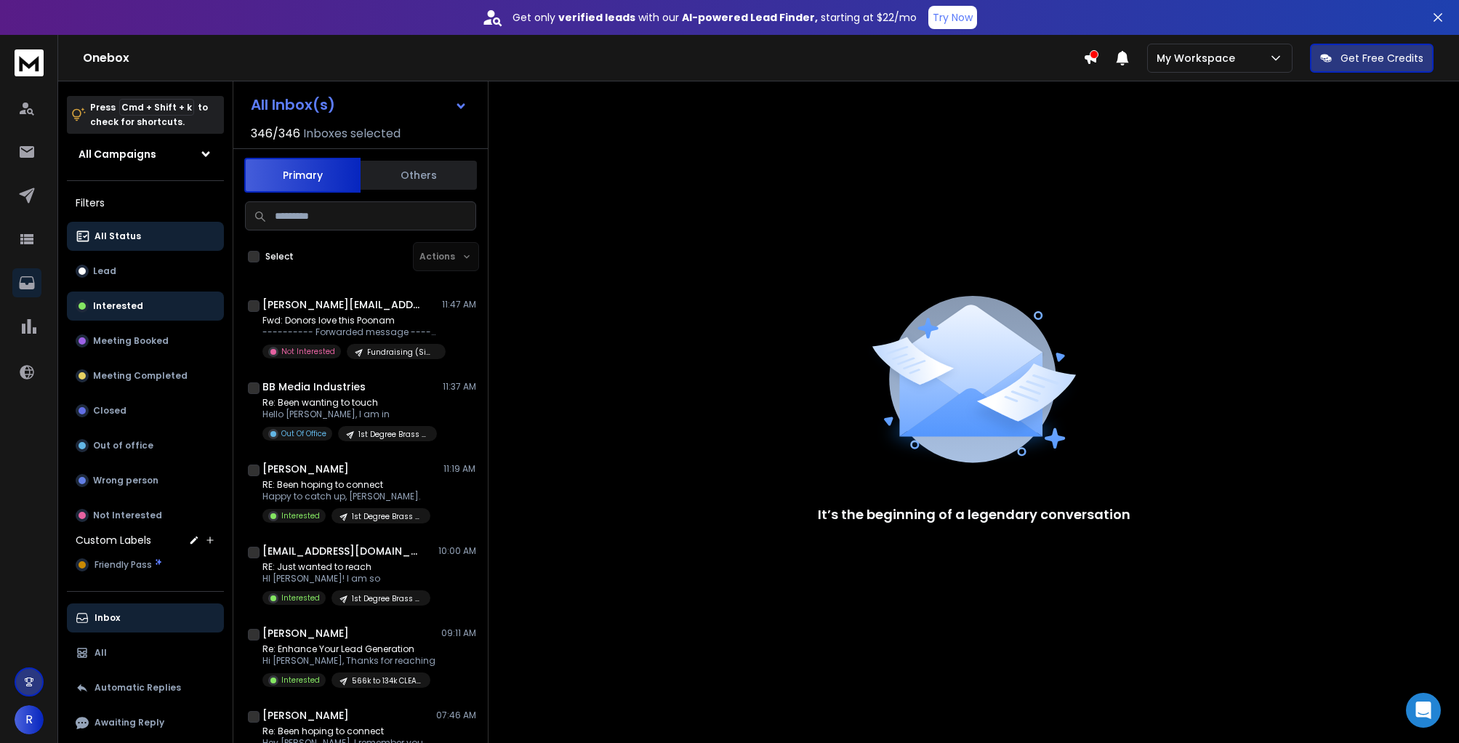
click at [132, 310] on p "Interested" at bounding box center [118, 306] width 50 height 12
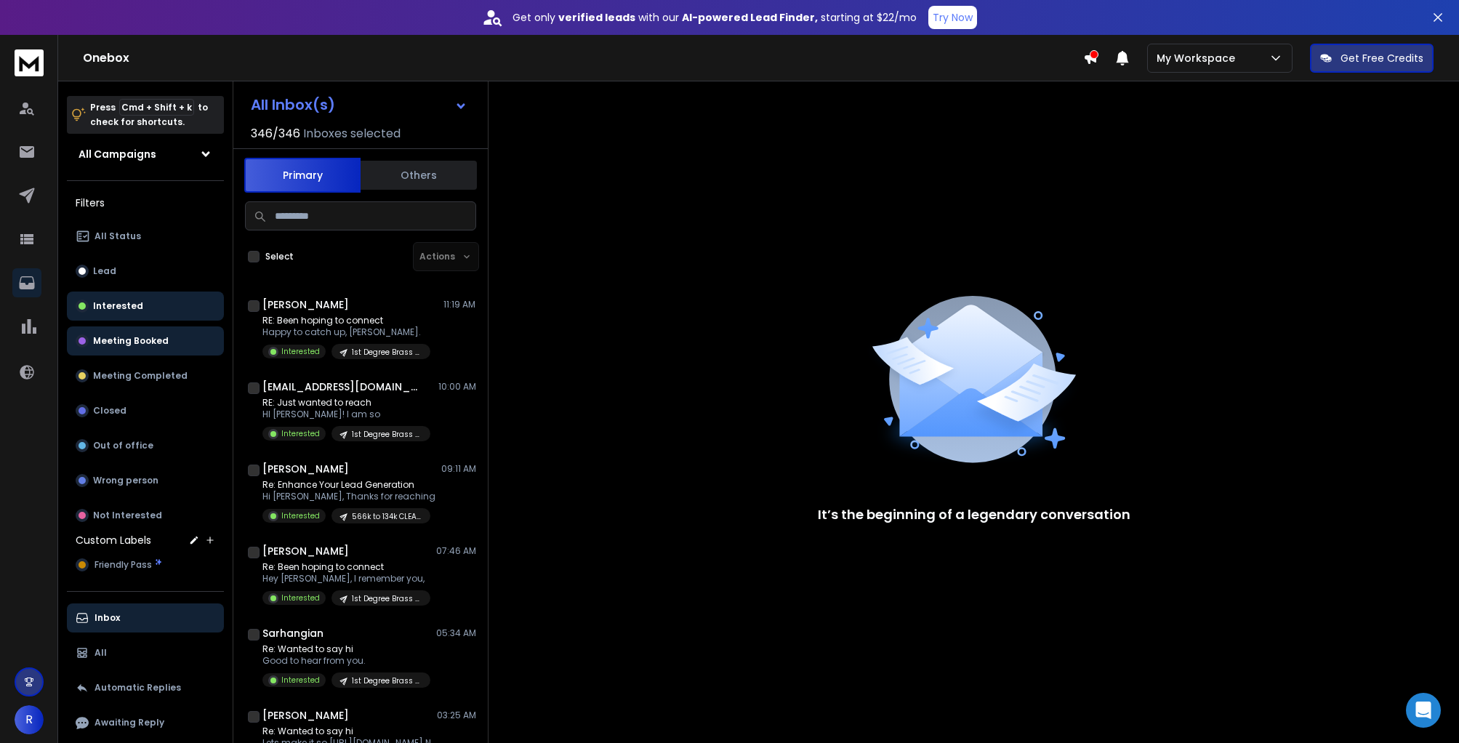
click at [150, 344] on p "Meeting Booked" at bounding box center [131, 341] width 76 height 12
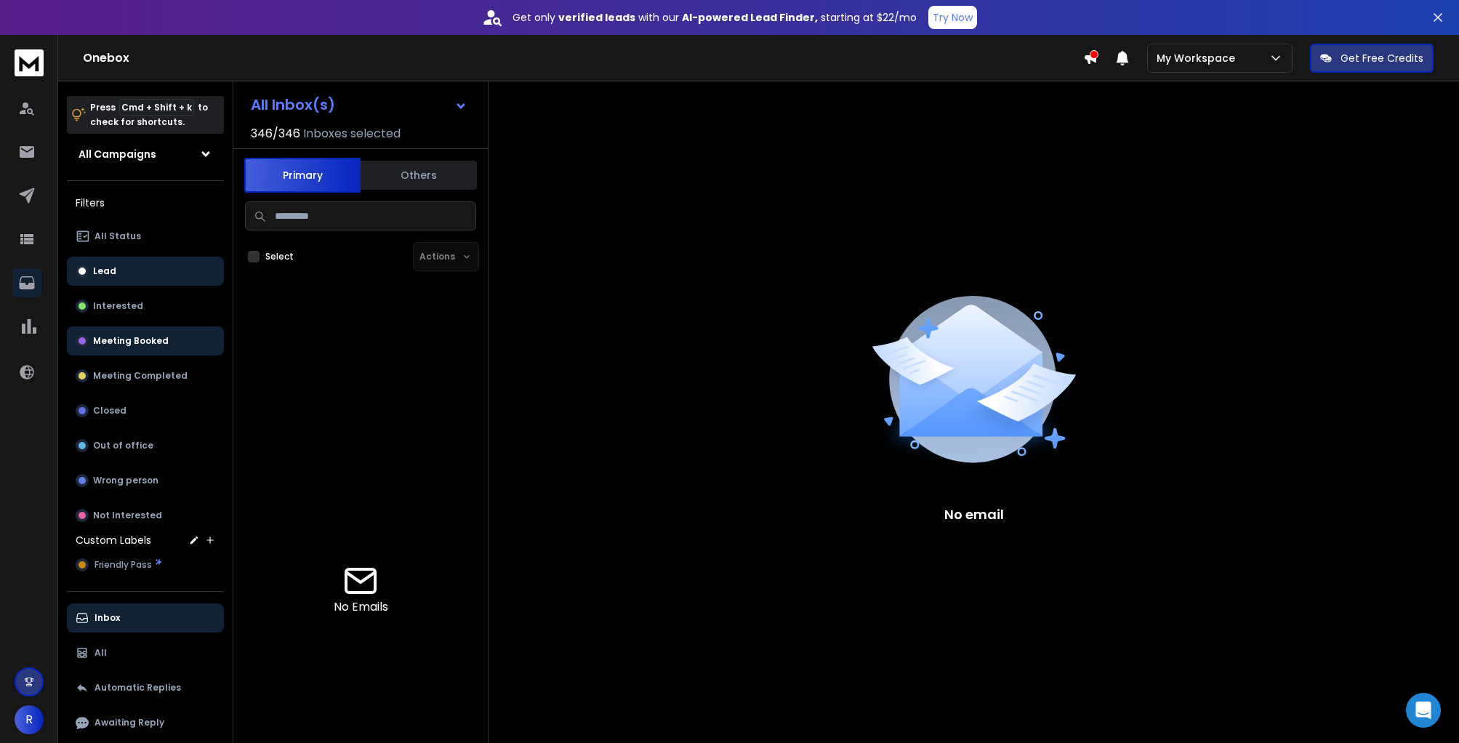
click at [123, 270] on button "Lead" at bounding box center [145, 271] width 157 height 29
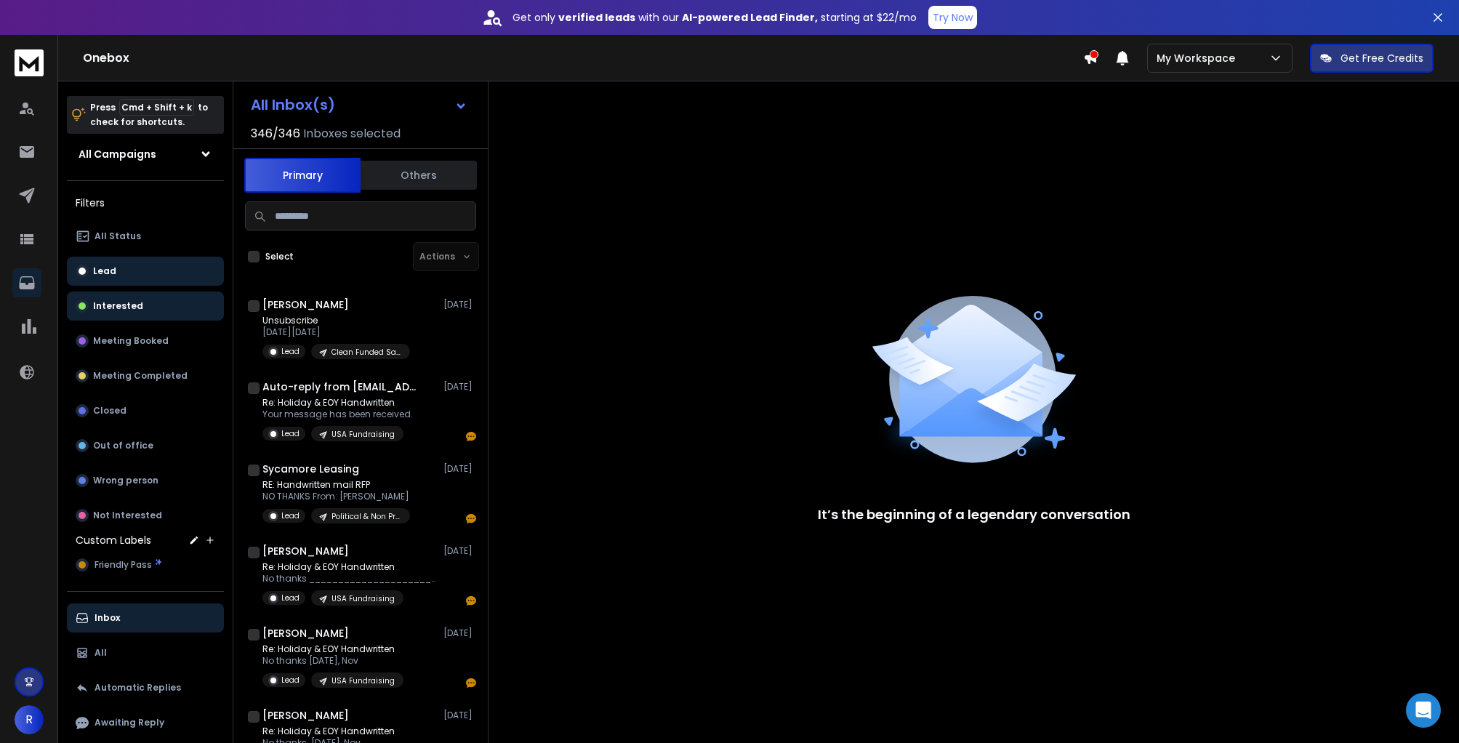
click at [122, 301] on p "Interested" at bounding box center [118, 306] width 50 height 12
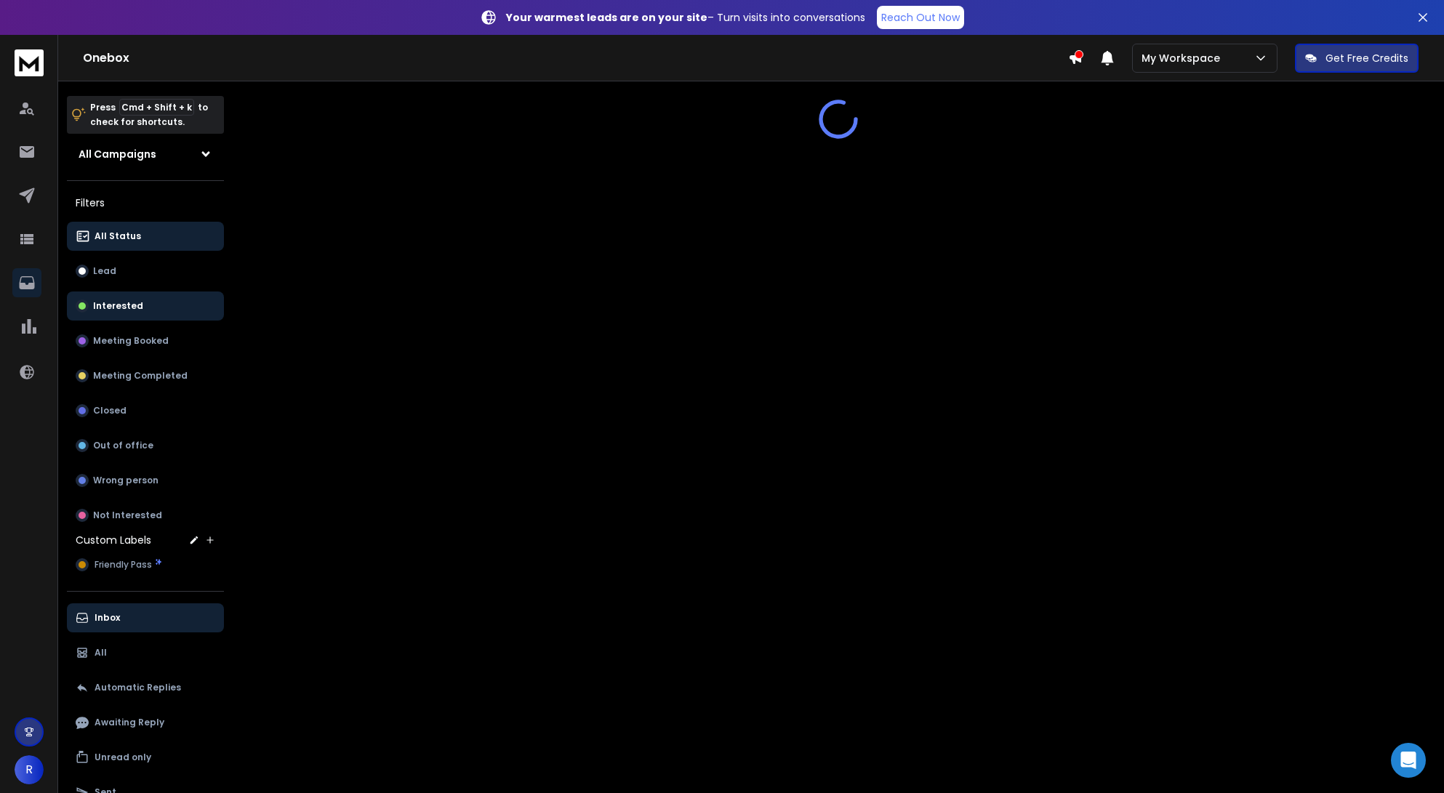
click at [120, 301] on p "Interested" at bounding box center [118, 306] width 50 height 12
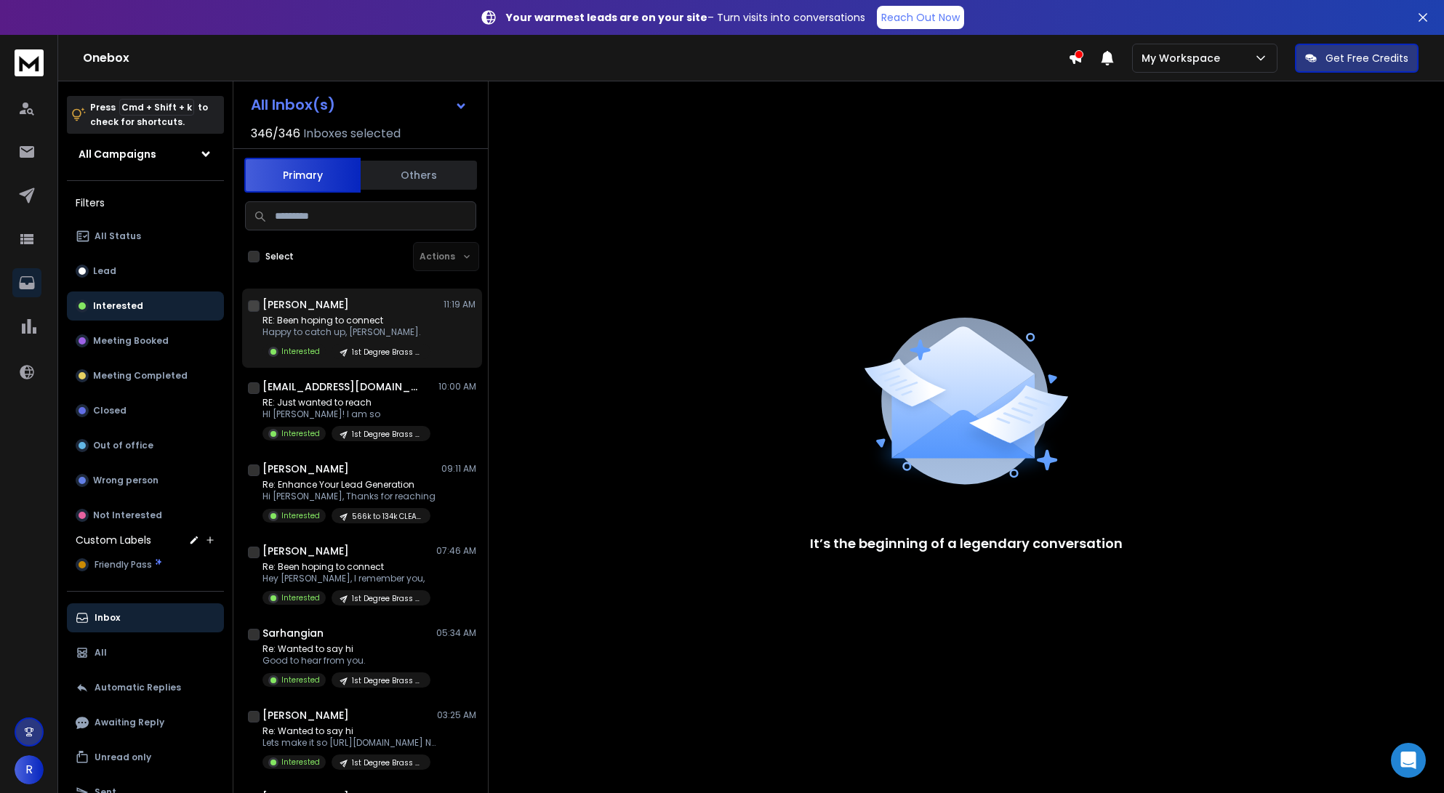
click at [316, 307] on h1 "[PERSON_NAME]" at bounding box center [305, 304] width 87 height 15
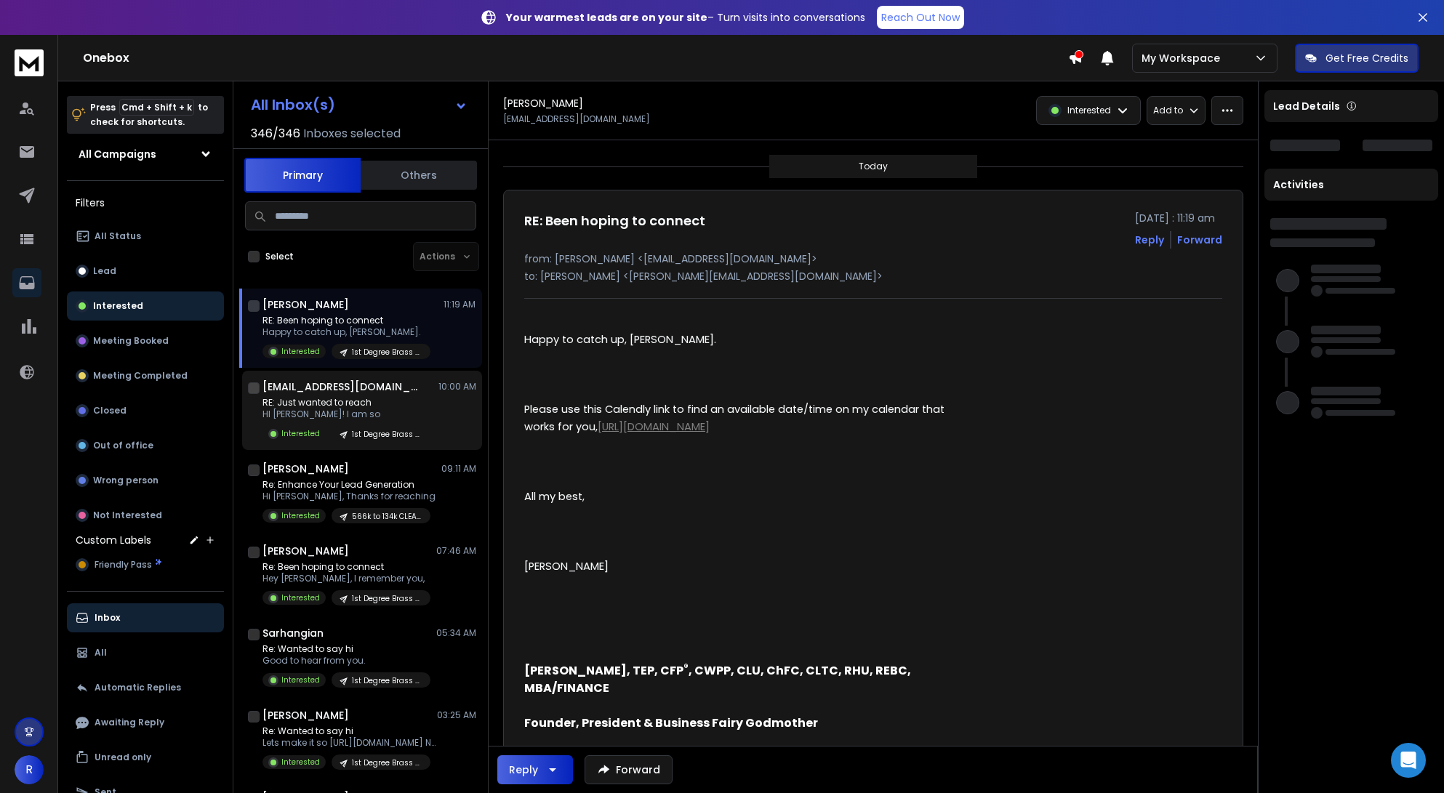
click at [356, 394] on div "[EMAIL_ADDRESS][DOMAIN_NAME] 10:00 AM RE: Just wanted to reach HI [PERSON_NAME]…" at bounding box center [369, 410] width 214 height 62
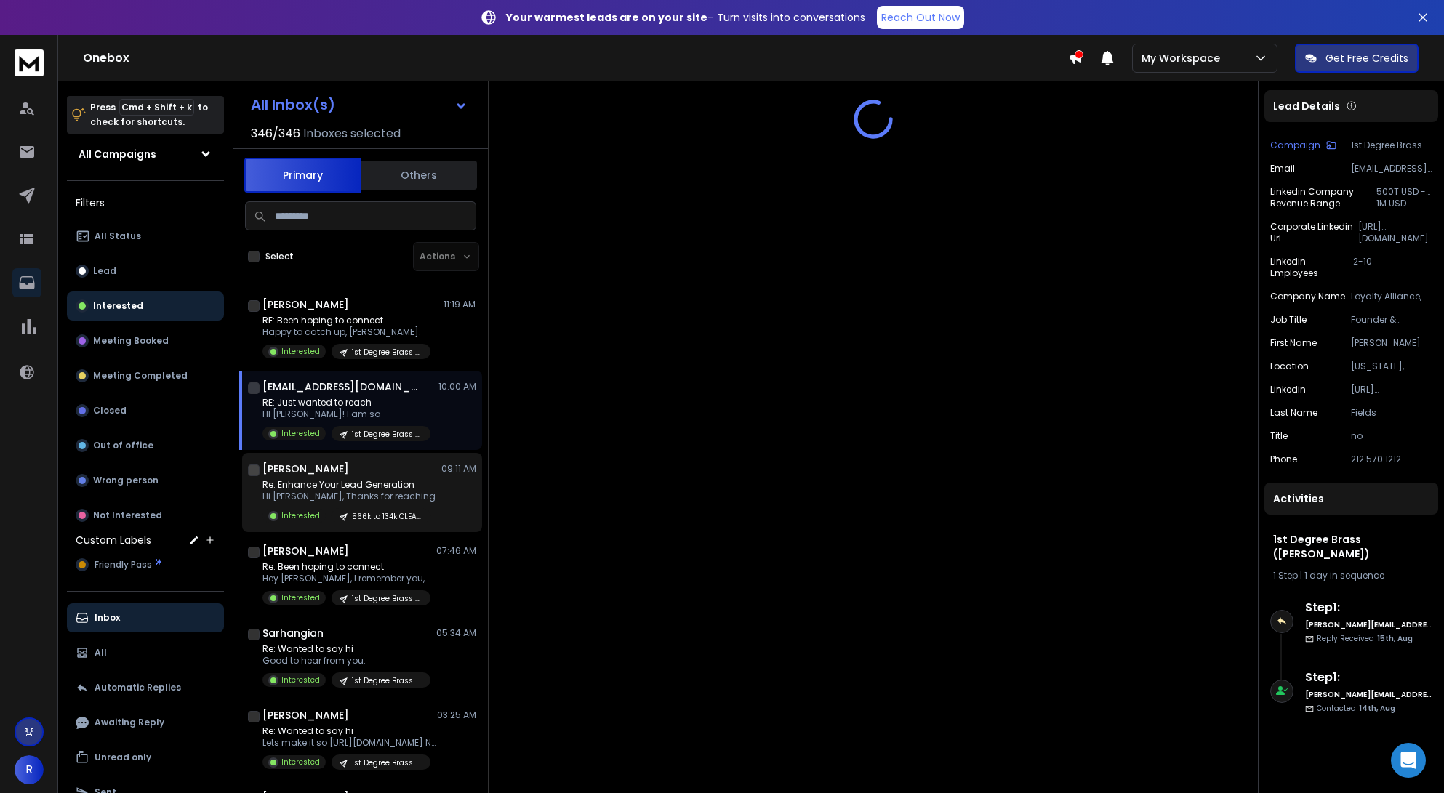
click at [346, 479] on p "Re: Enhance Your Lead Generation" at bounding box center [348, 485] width 173 height 12
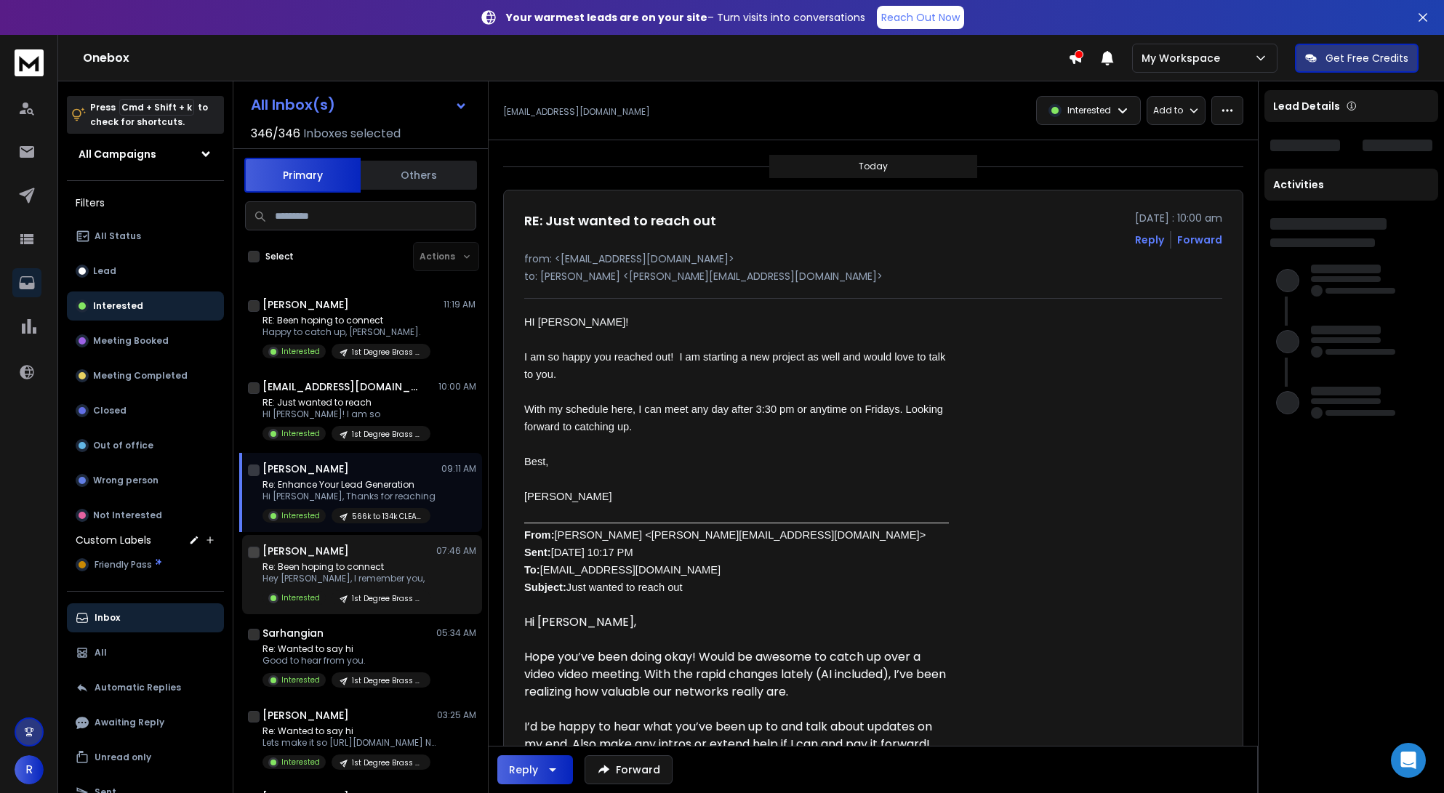
click at [332, 555] on div "[PERSON_NAME] 07:46 AM" at bounding box center [369, 551] width 214 height 15
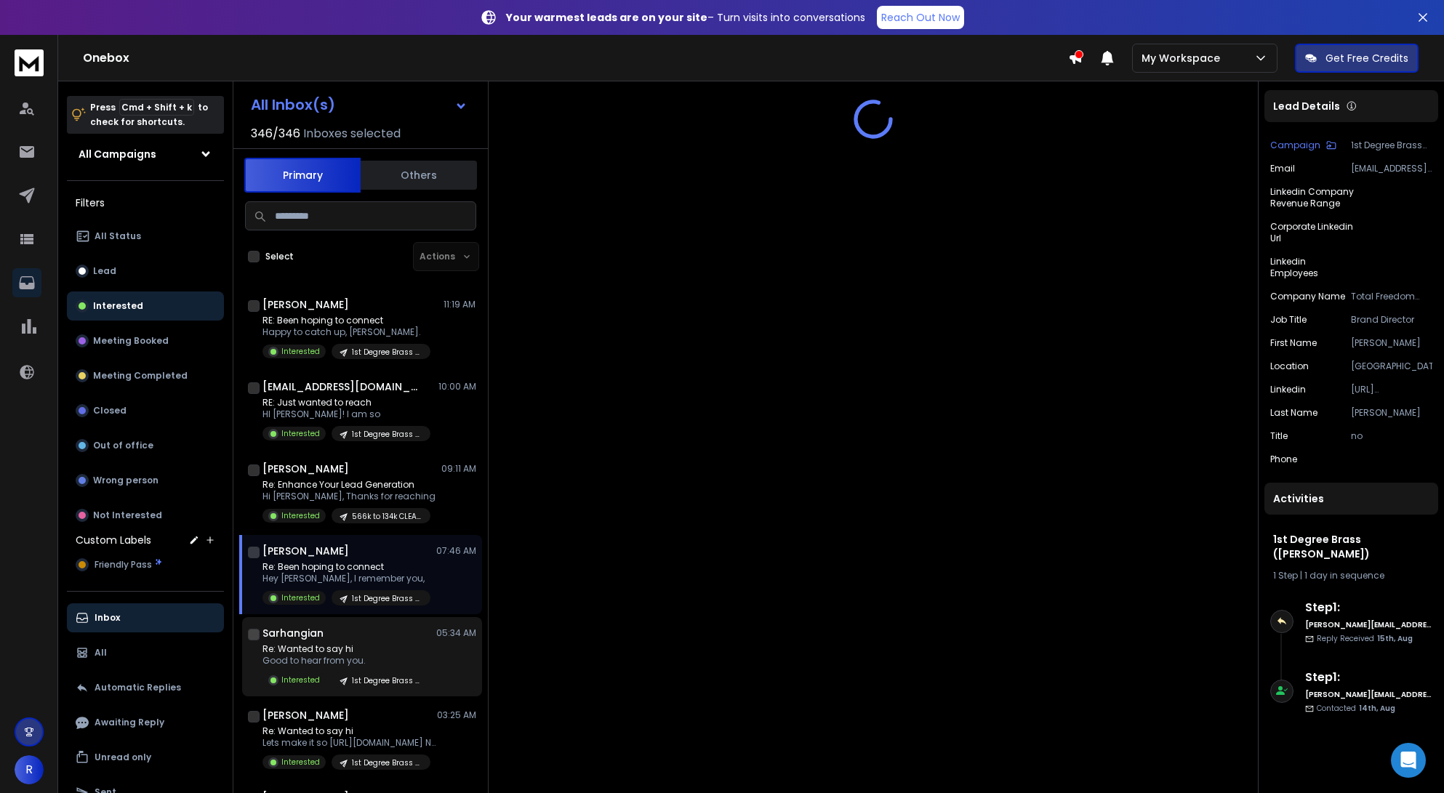
click at [306, 638] on h1 "Sarhangian" at bounding box center [292, 633] width 61 height 15
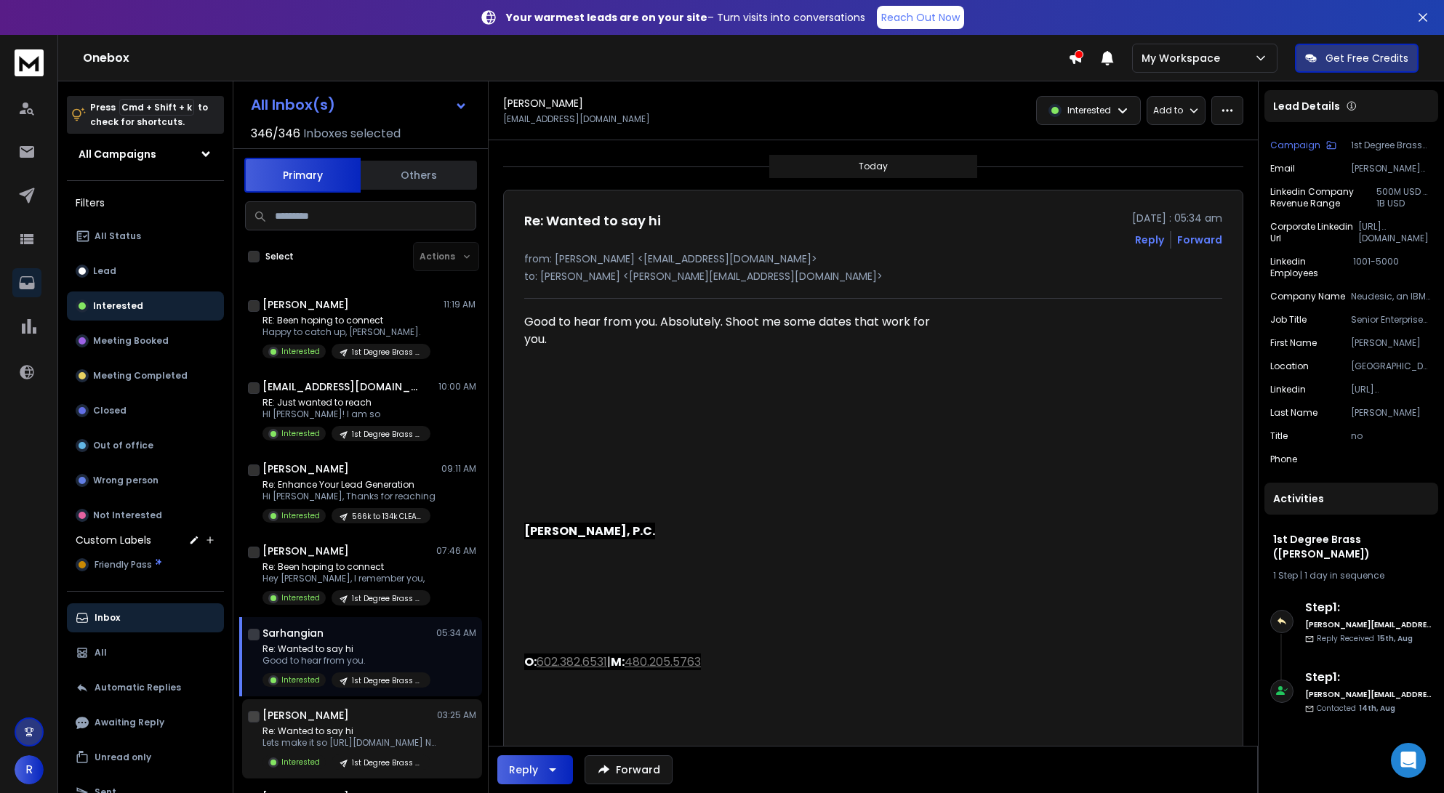
click at [371, 734] on p "Re: Wanted to say hi" at bounding box center [349, 732] width 174 height 12
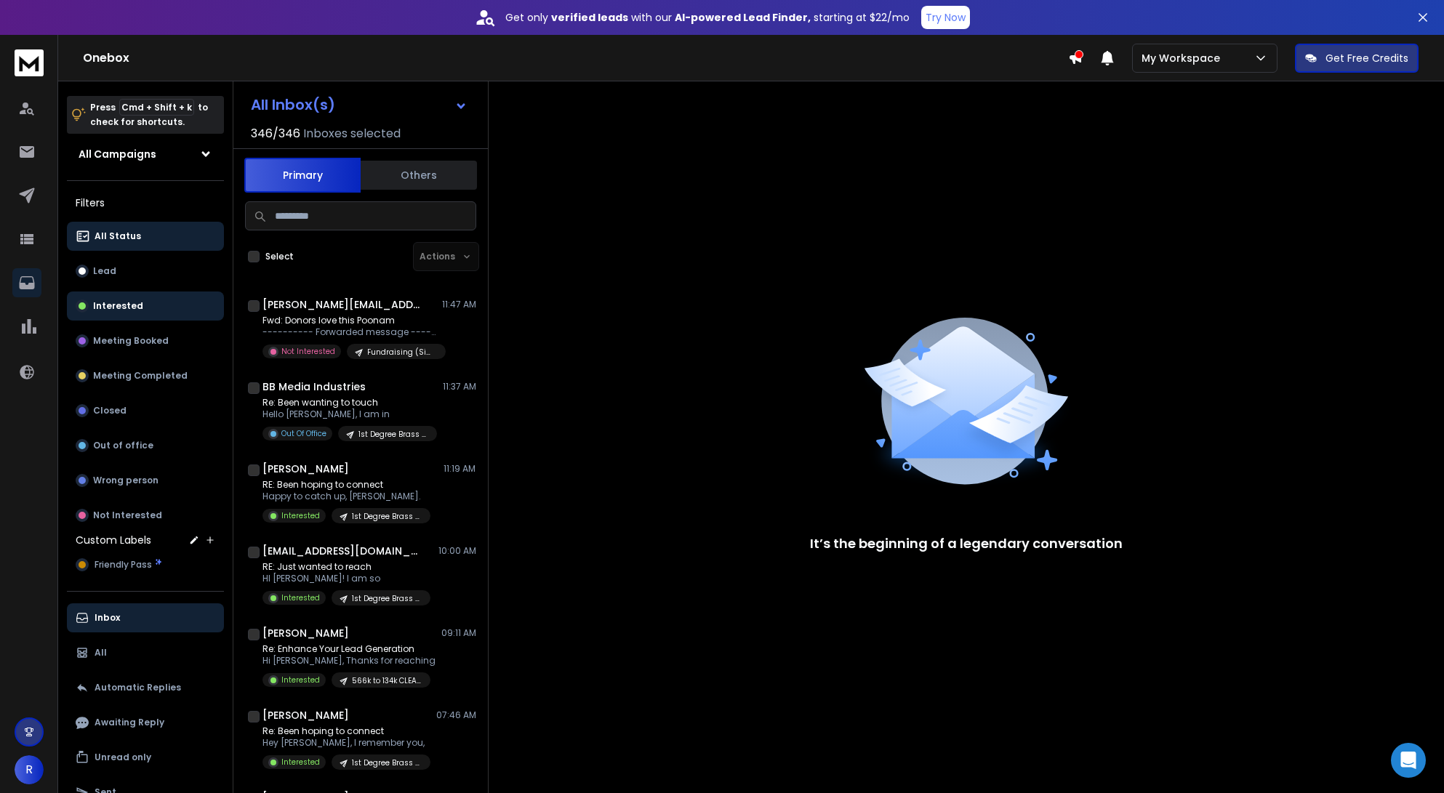
click at [130, 300] on p "Interested" at bounding box center [118, 306] width 50 height 12
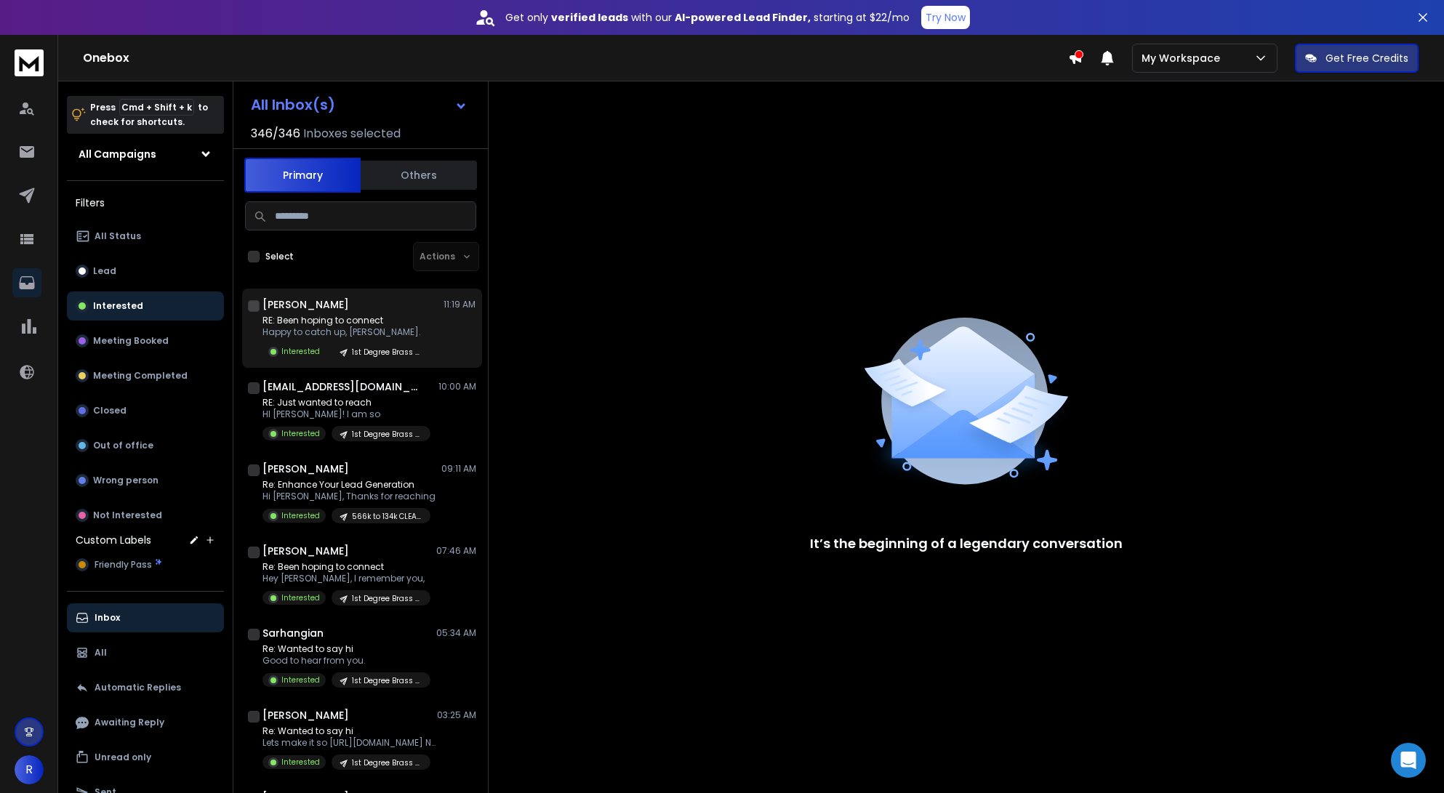
click at [363, 317] on p "RE: Been hoping to connect" at bounding box center [346, 321] width 168 height 12
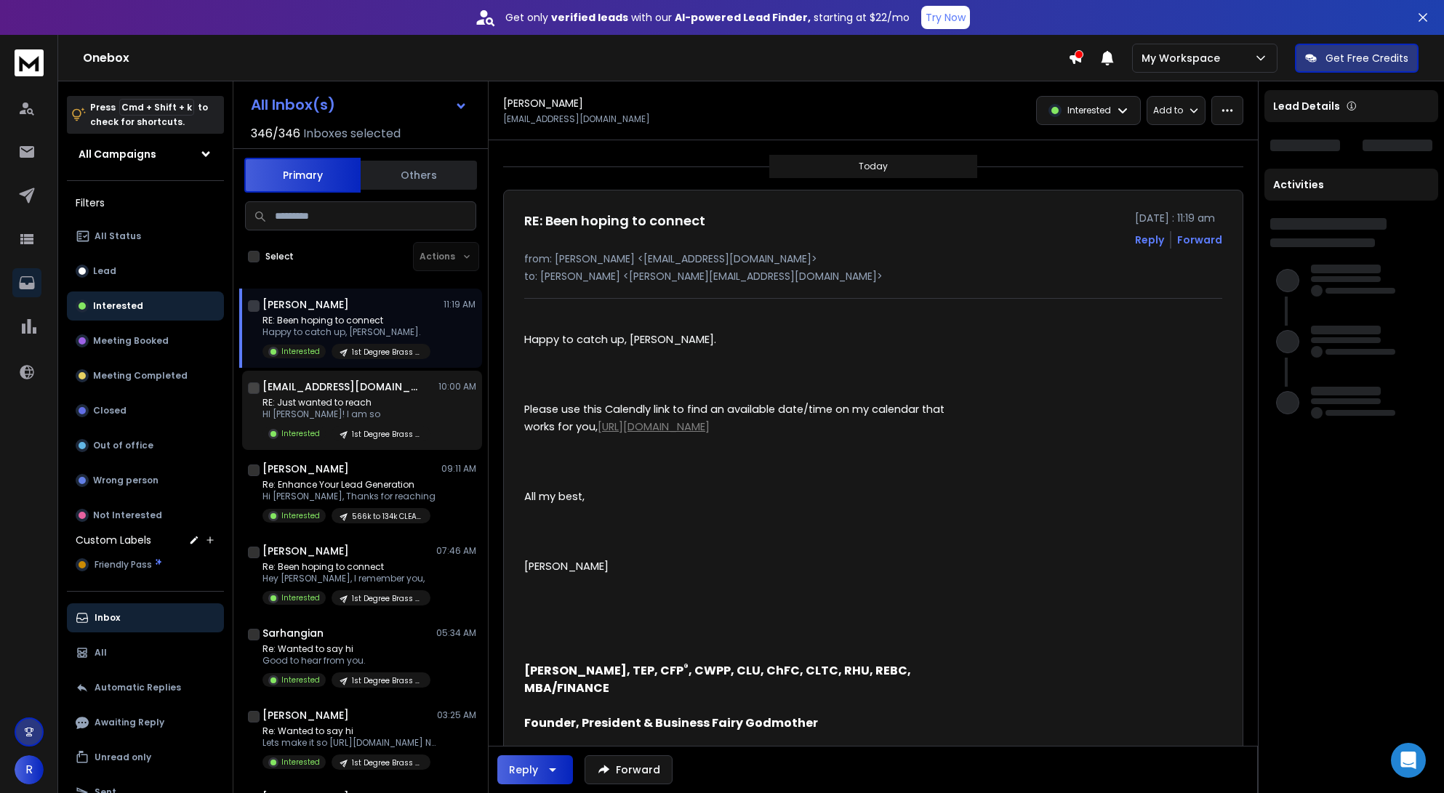
click at [387, 406] on p "RE: Just wanted to reach" at bounding box center [346, 403] width 168 height 12
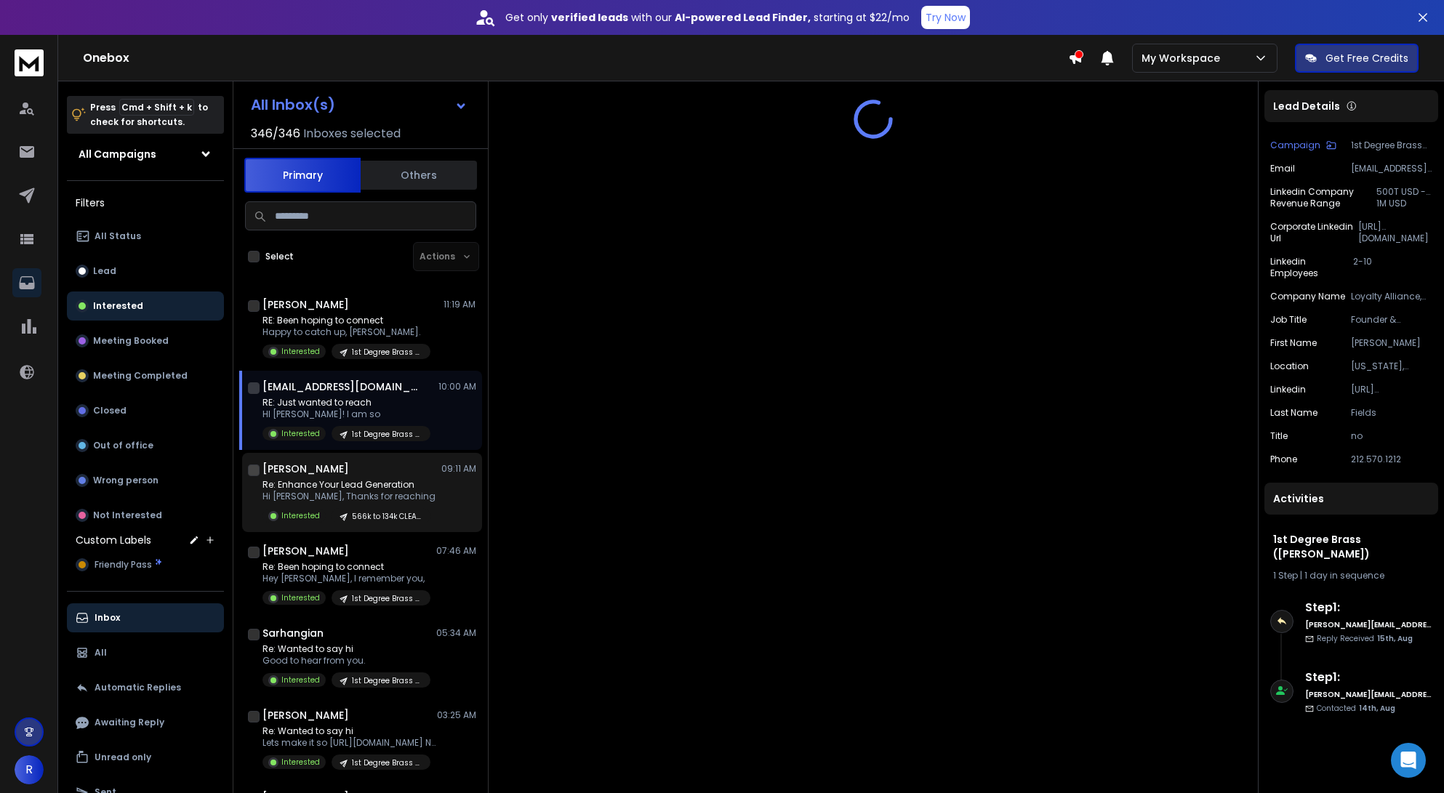
click at [339, 475] on h1 "[PERSON_NAME]" at bounding box center [305, 469] width 87 height 15
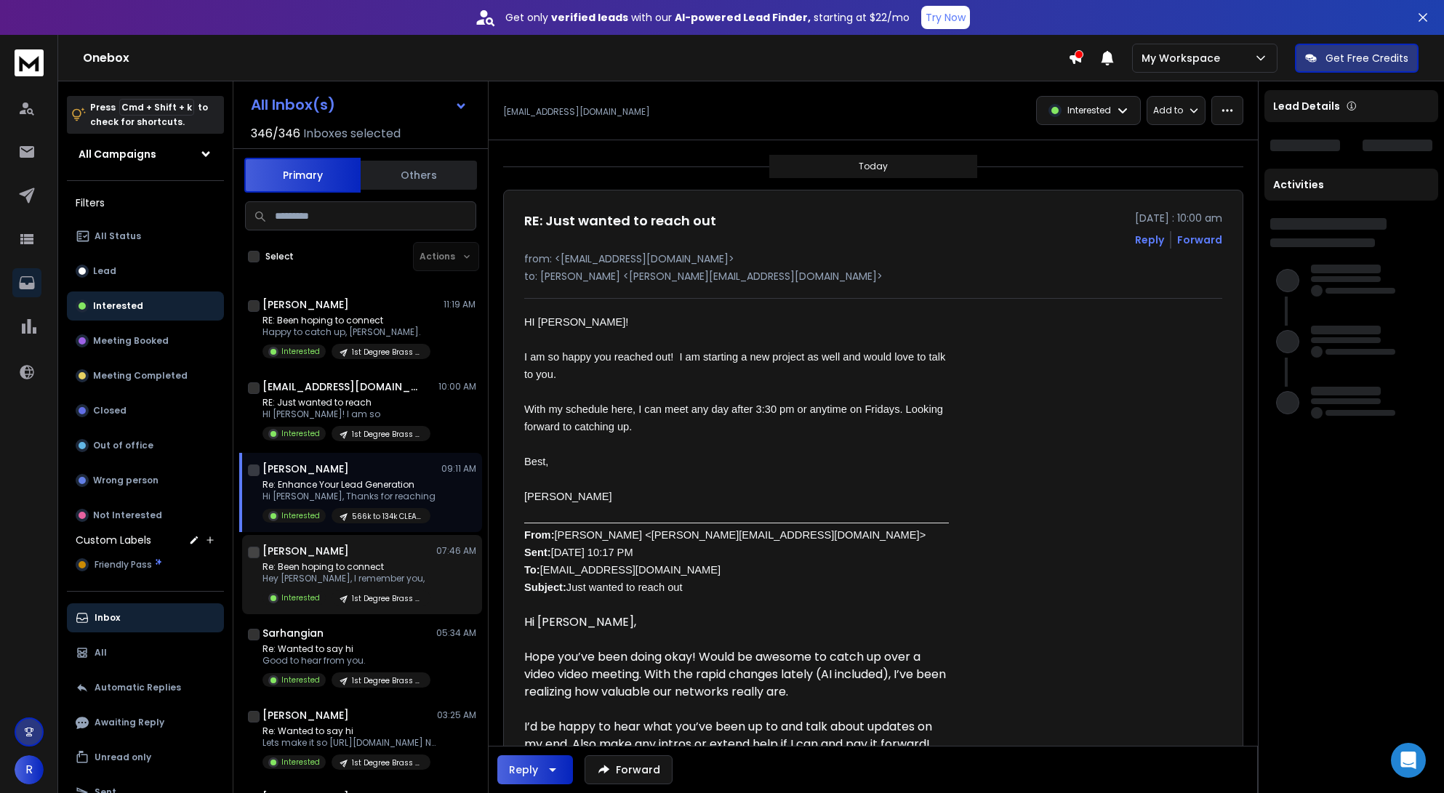
click at [333, 566] on p "Re: Been hoping to connect" at bounding box center [346, 567] width 168 height 12
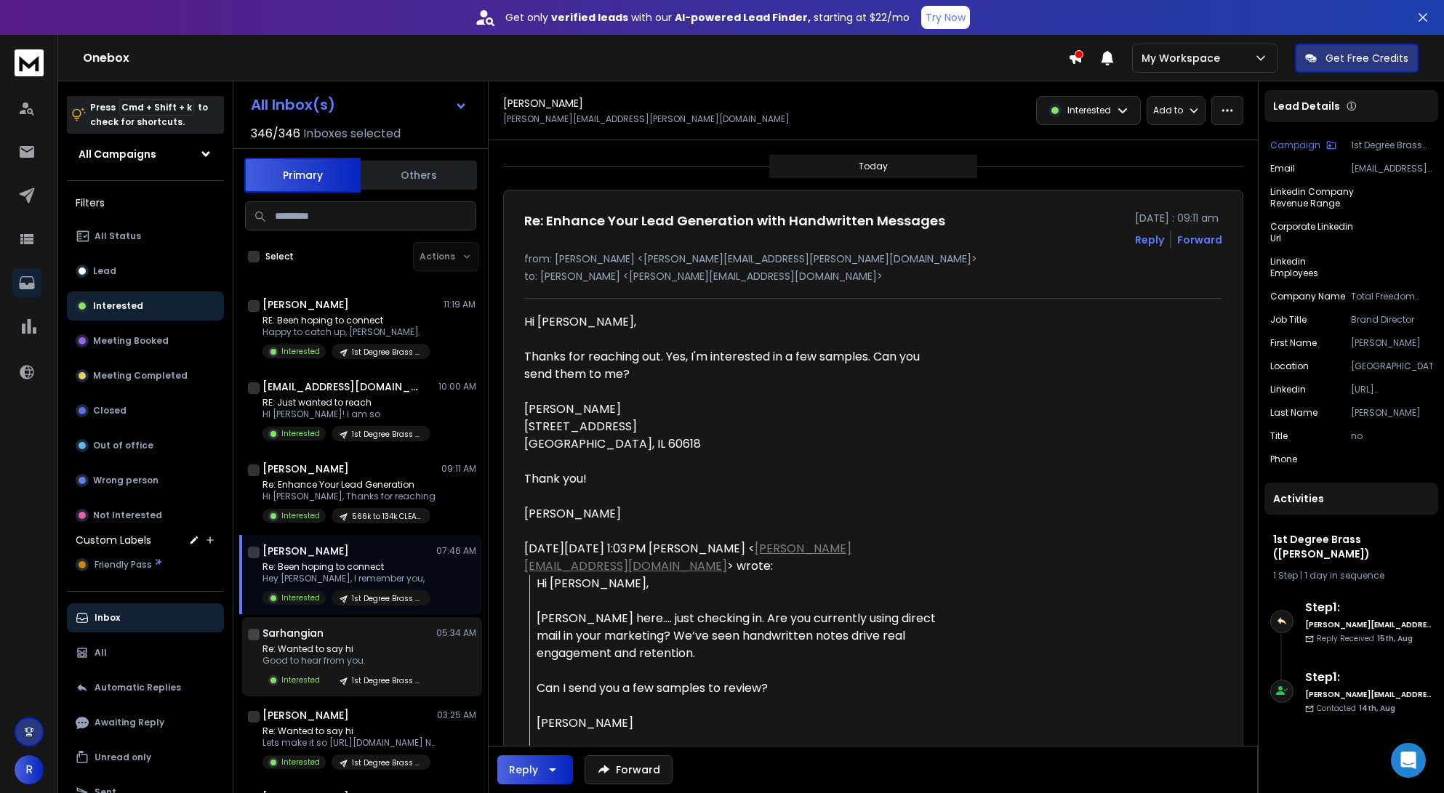
click at [303, 648] on p "Re: Wanted to say hi" at bounding box center [346, 649] width 168 height 12
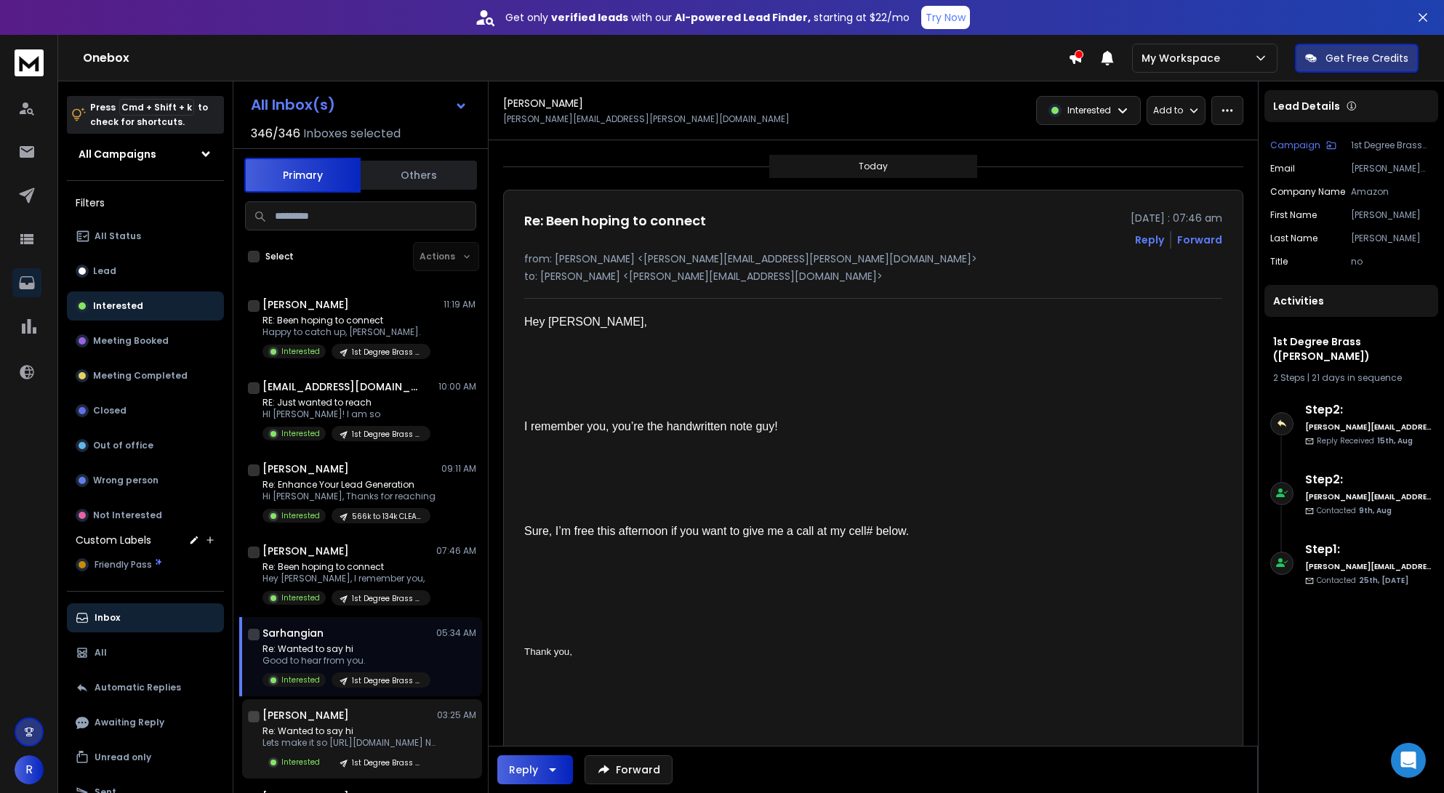
click at [308, 708] on h1 "[PERSON_NAME]" at bounding box center [305, 715] width 87 height 15
